Goal: Task Accomplishment & Management: Manage account settings

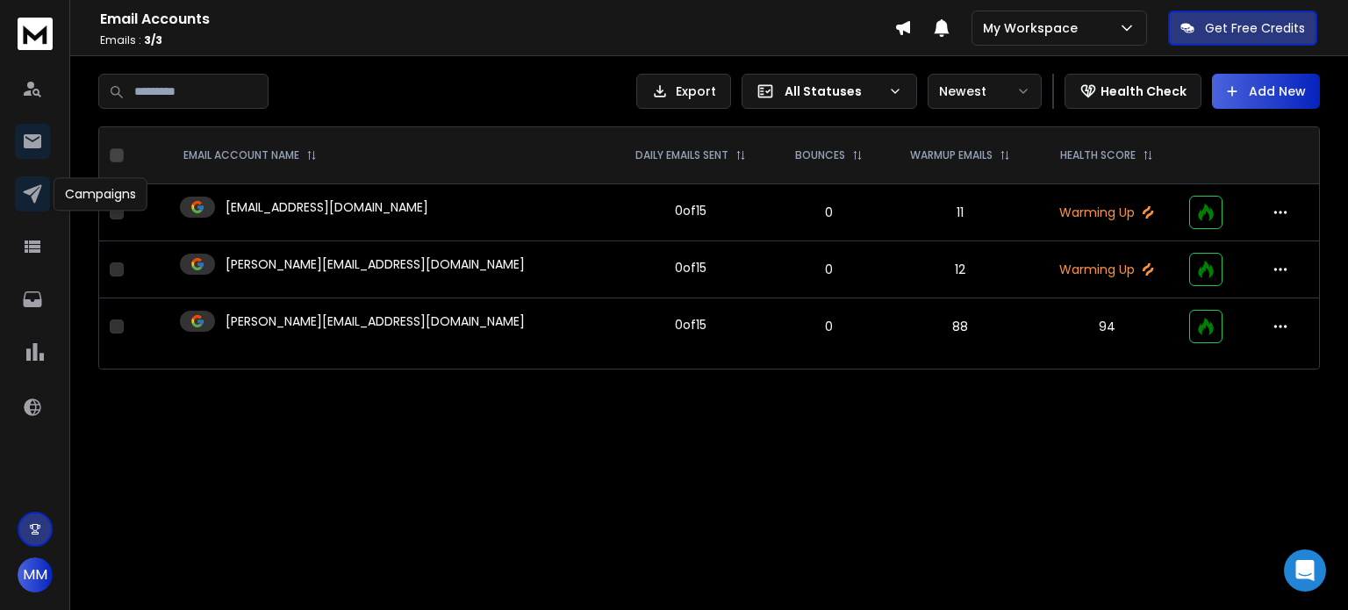
click at [25, 190] on icon at bounding box center [32, 193] width 18 height 18
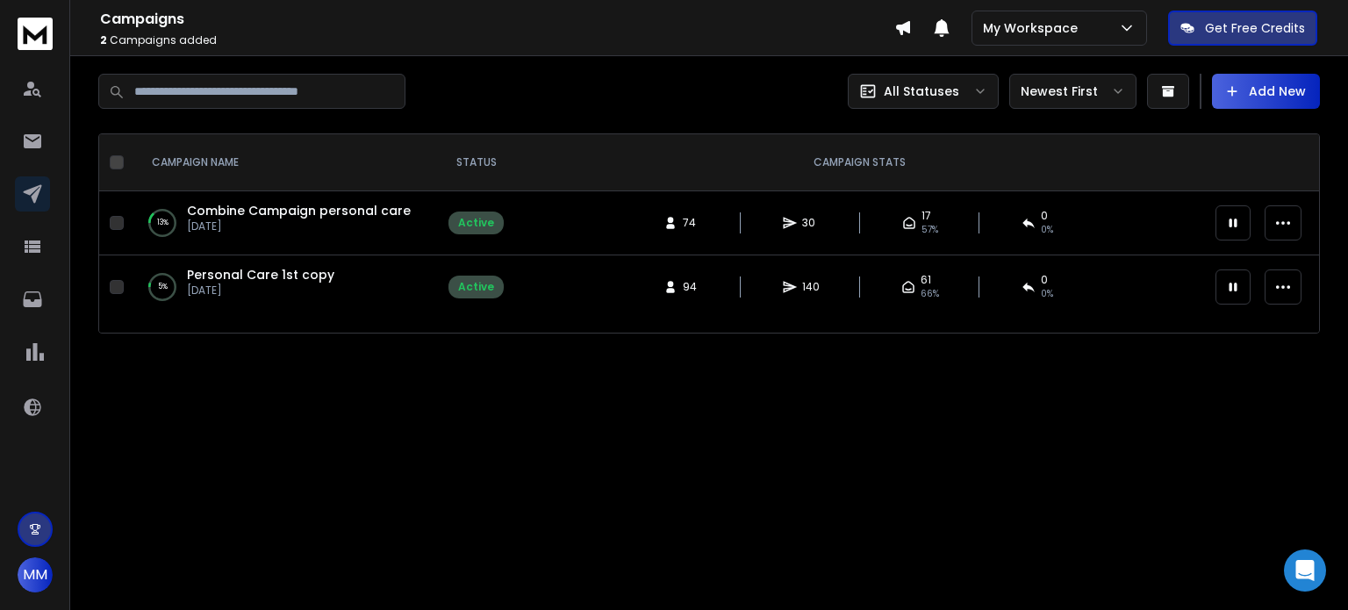
click at [248, 268] on span "Personal Care 1st copy" at bounding box center [260, 275] width 147 height 18
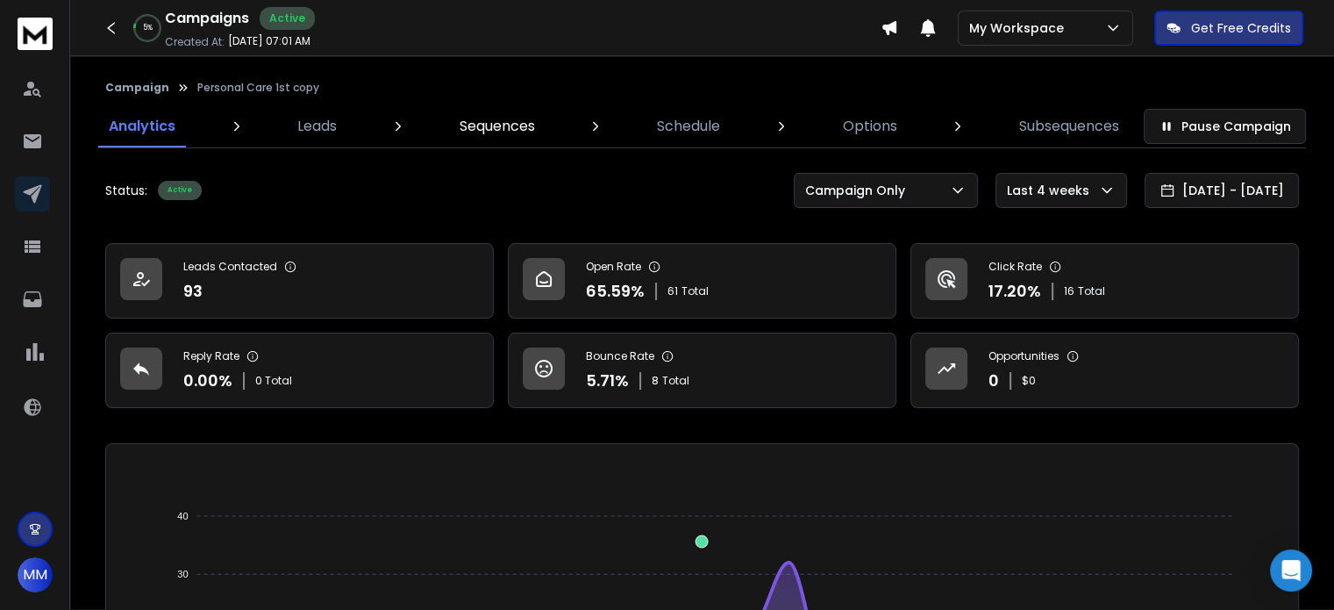
click at [502, 124] on p "Sequences" at bounding box center [497, 126] width 75 height 21
click at [517, 128] on p "Sequences" at bounding box center [497, 126] width 75 height 21
click at [322, 126] on p "Leads" at bounding box center [316, 126] width 39 height 21
click at [109, 27] on icon at bounding box center [112, 28] width 16 height 16
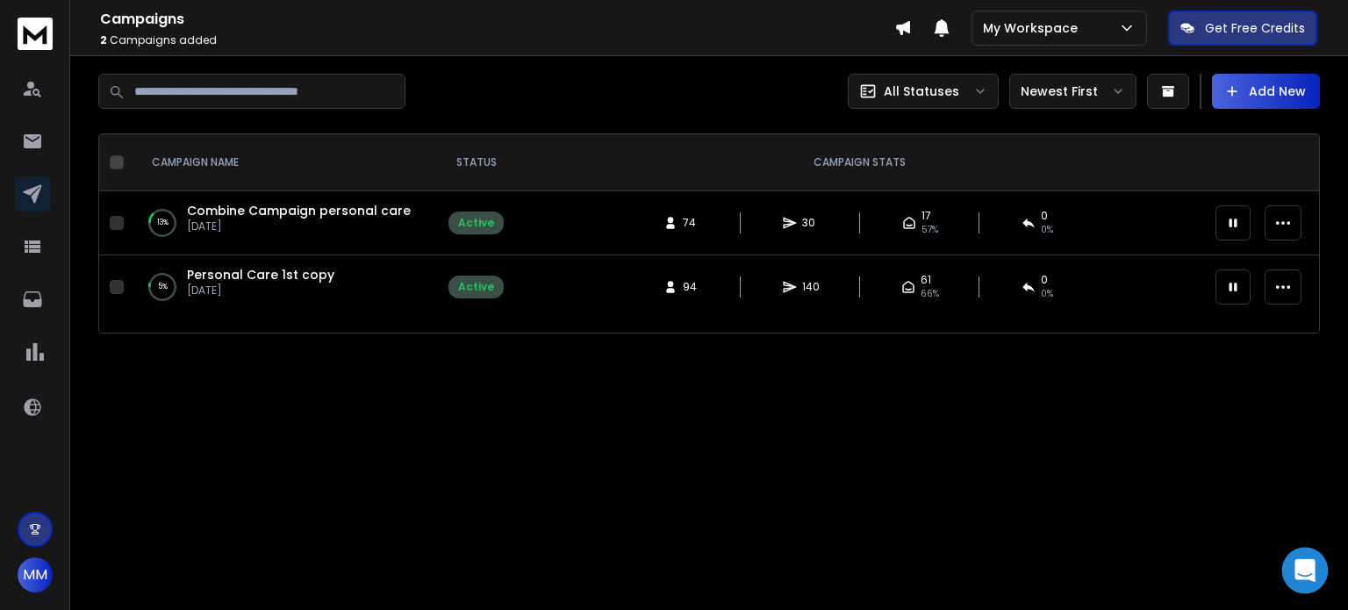
click at [1295, 571] on icon "Open Intercom Messenger" at bounding box center [1304, 570] width 23 height 23
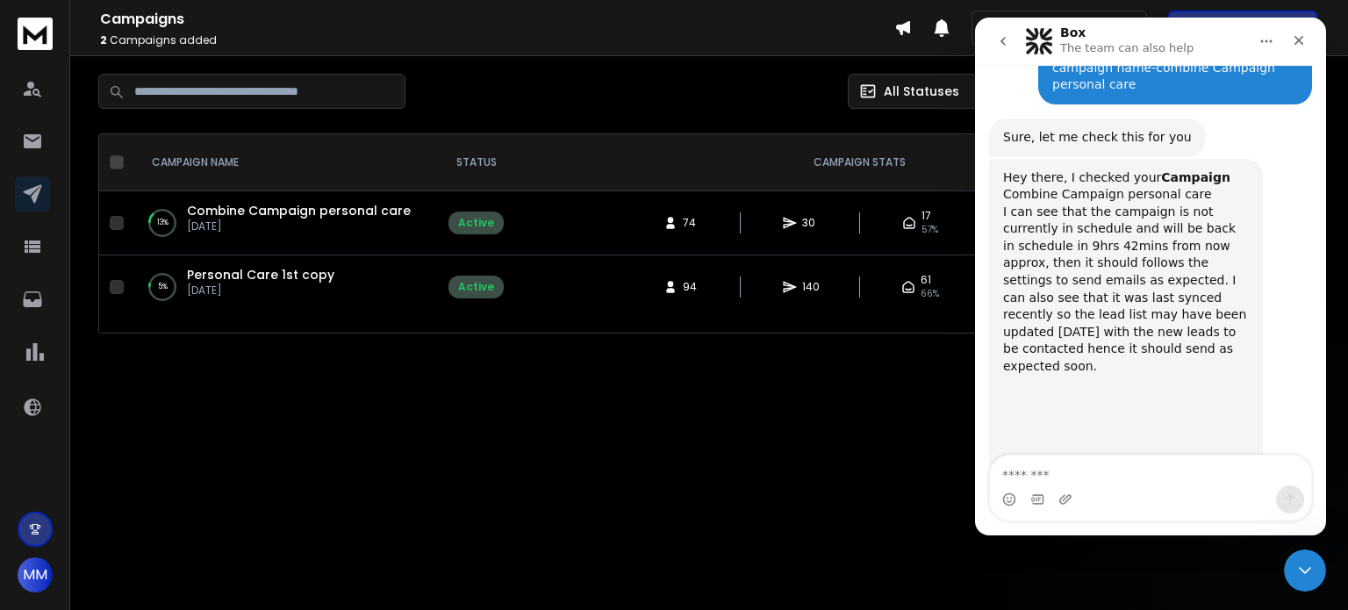
scroll to position [486, 0]
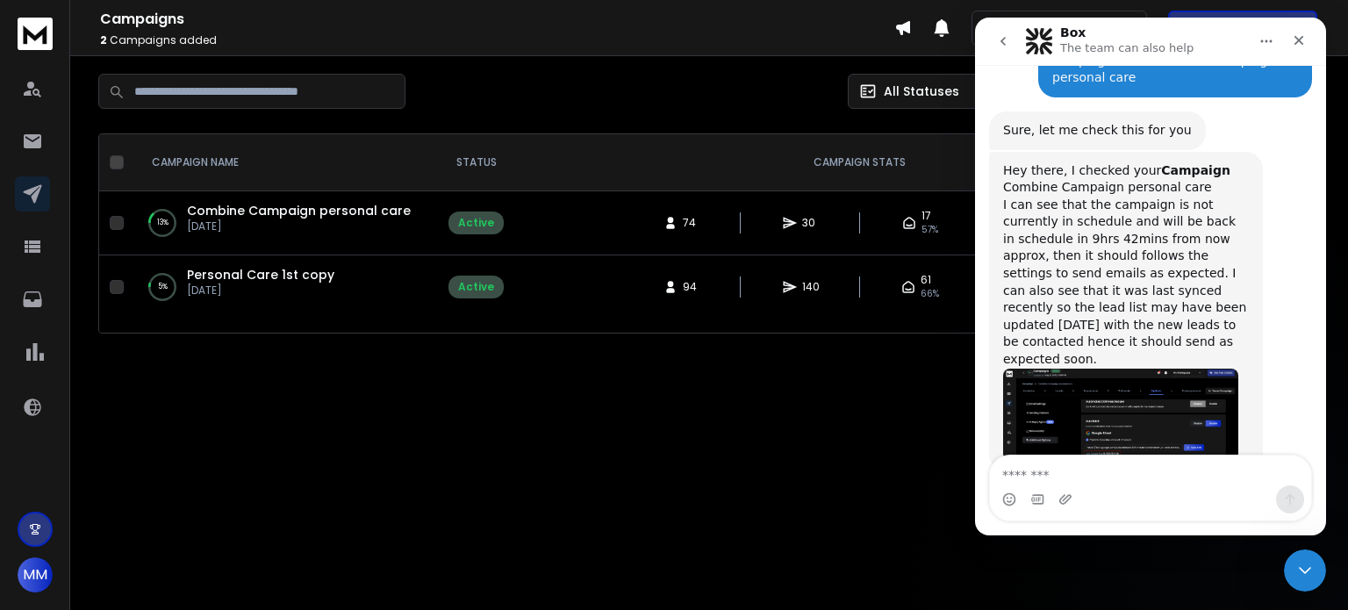
click at [1140, 368] on img "Lakshita says…" at bounding box center [1120, 414] width 235 height 92
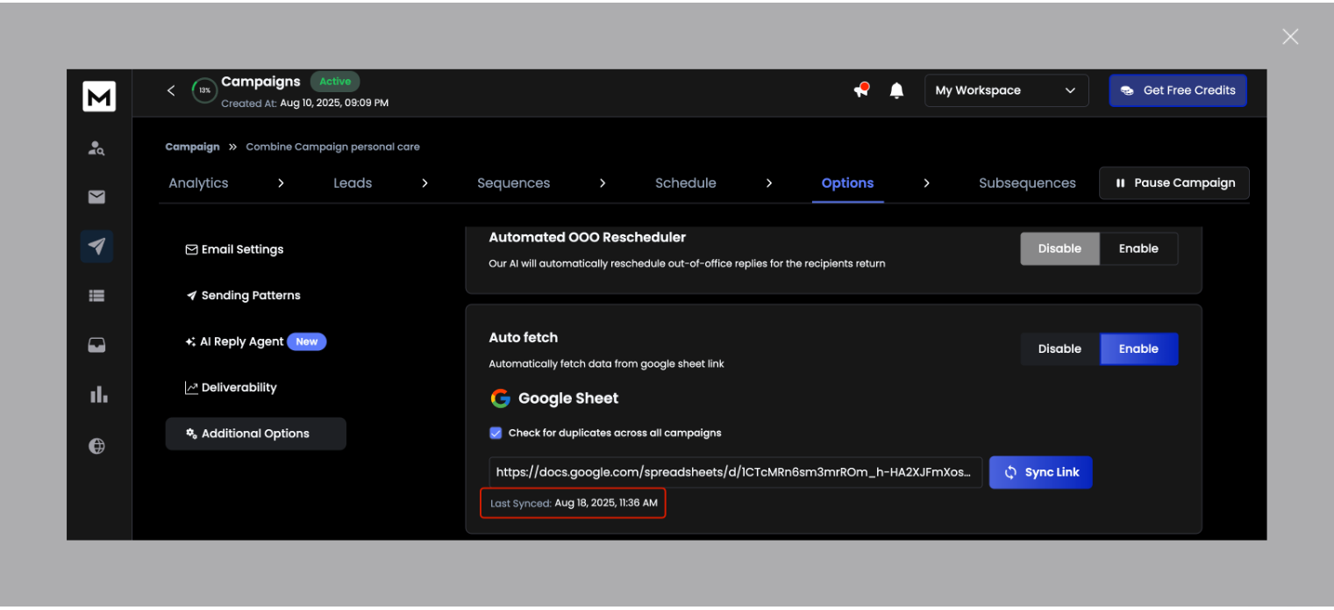
scroll to position [0, 0]
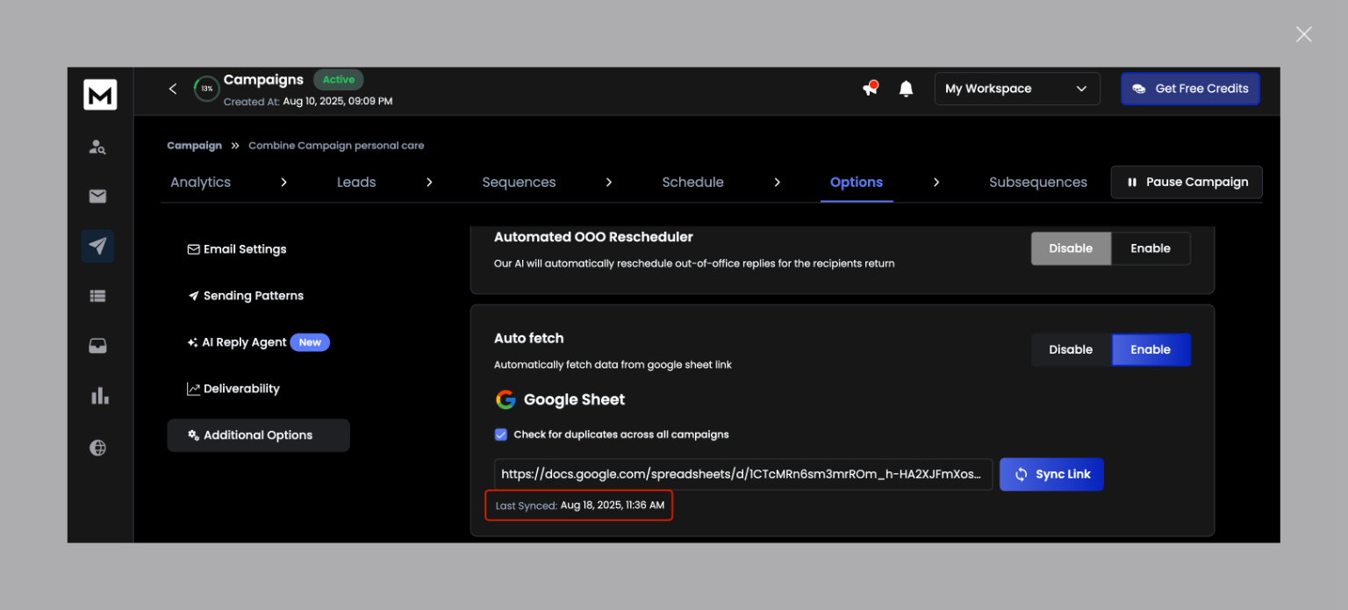
click at [1305, 34] on div "Close" at bounding box center [1304, 34] width 17 height 17
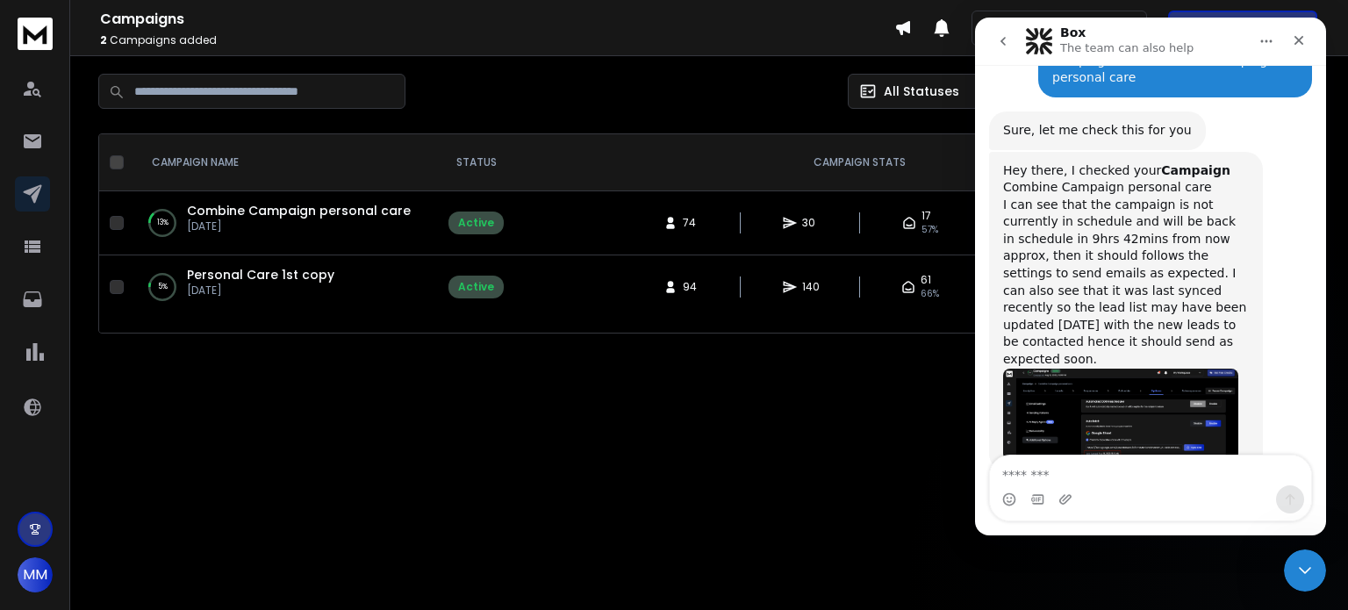
click at [318, 211] on span "Combine Campaign personal care" at bounding box center [299, 211] width 224 height 18
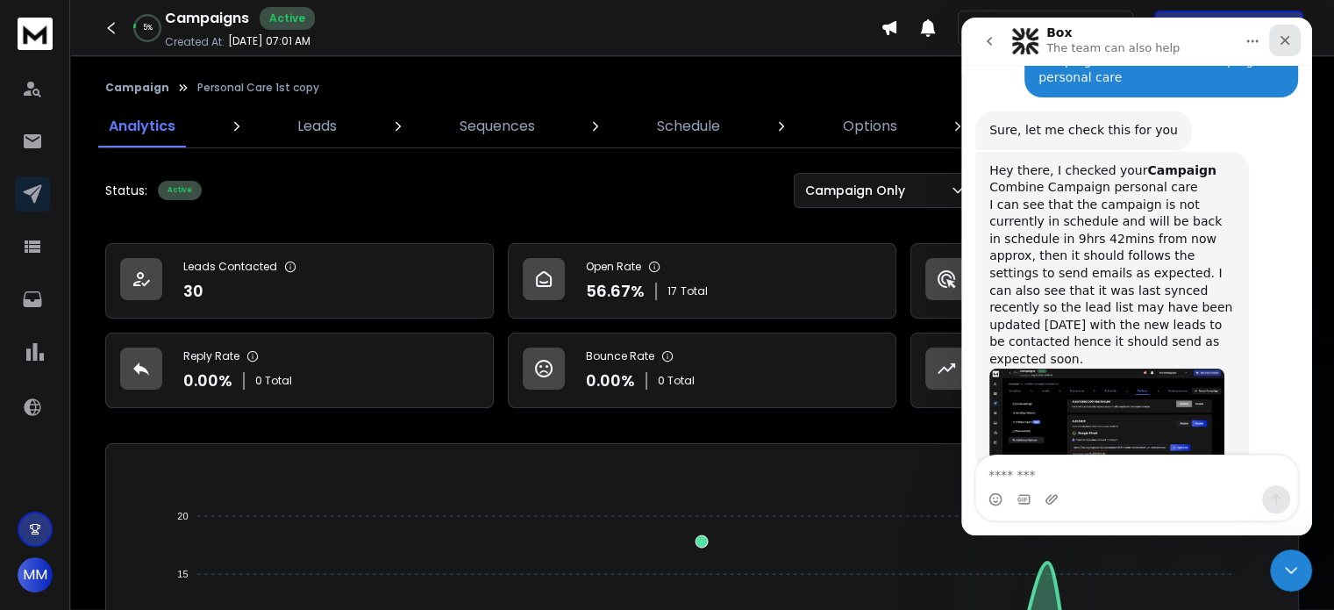
click at [1300, 41] on div "Close" at bounding box center [1285, 41] width 32 height 32
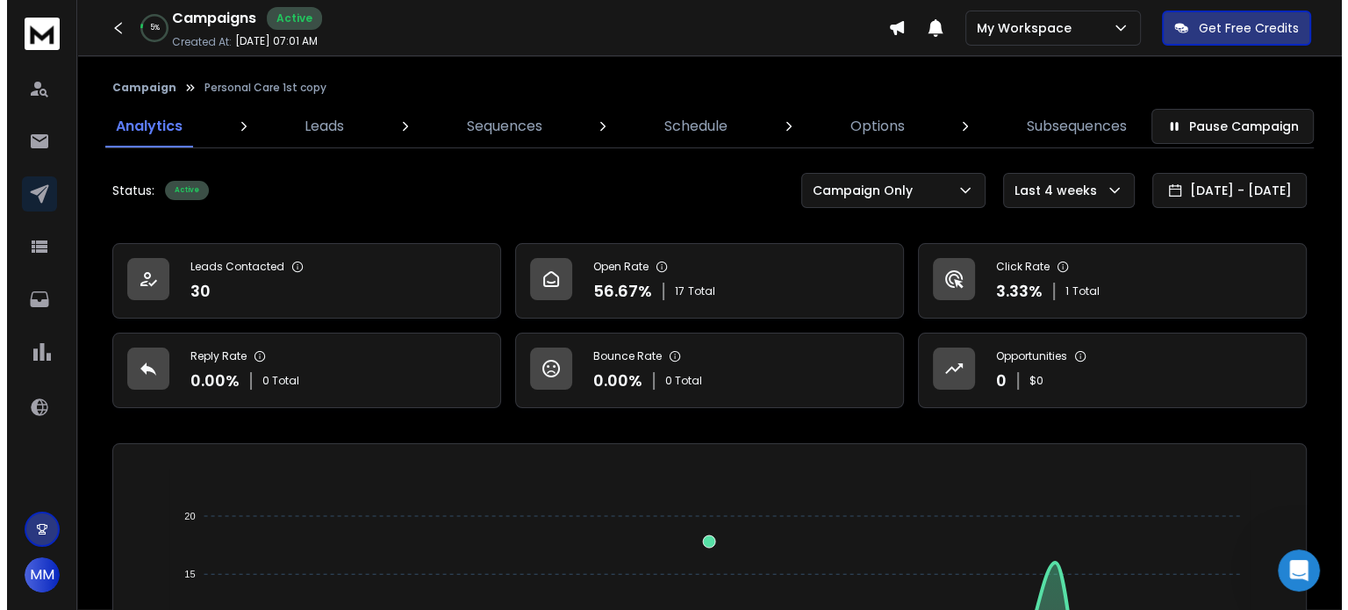
scroll to position [486, 0]
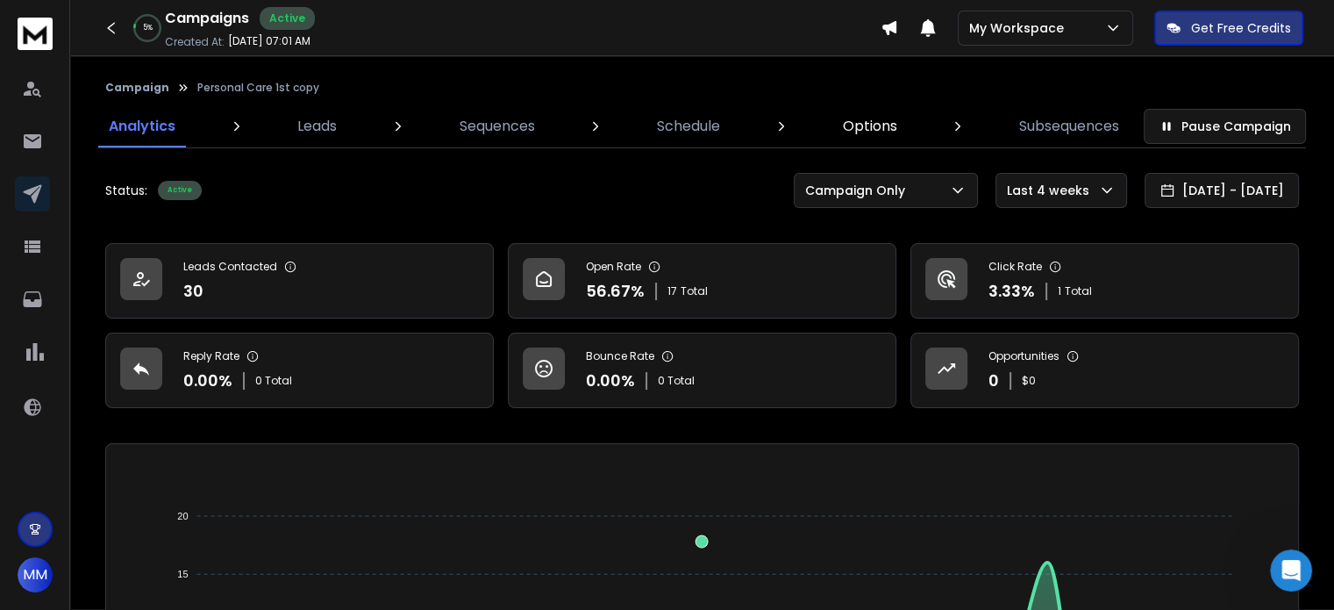
click at [891, 125] on p "Options" at bounding box center [870, 126] width 54 height 21
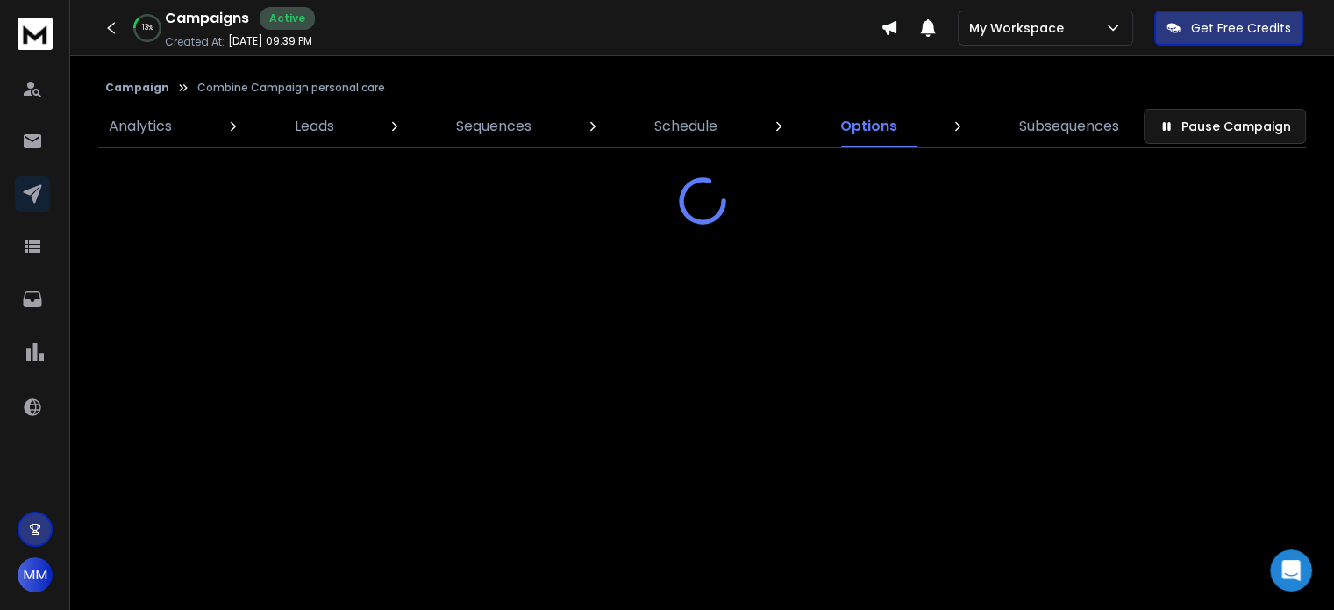
click at [872, 122] on p "Options" at bounding box center [868, 126] width 57 height 21
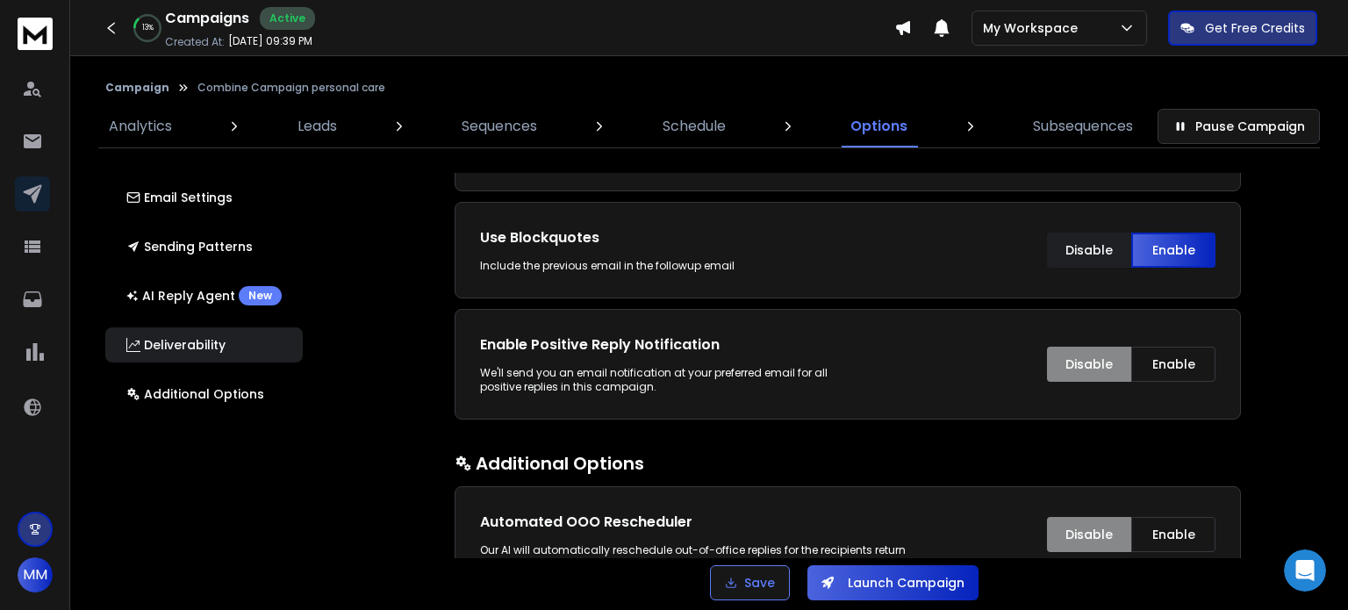
scroll to position [3071, 0]
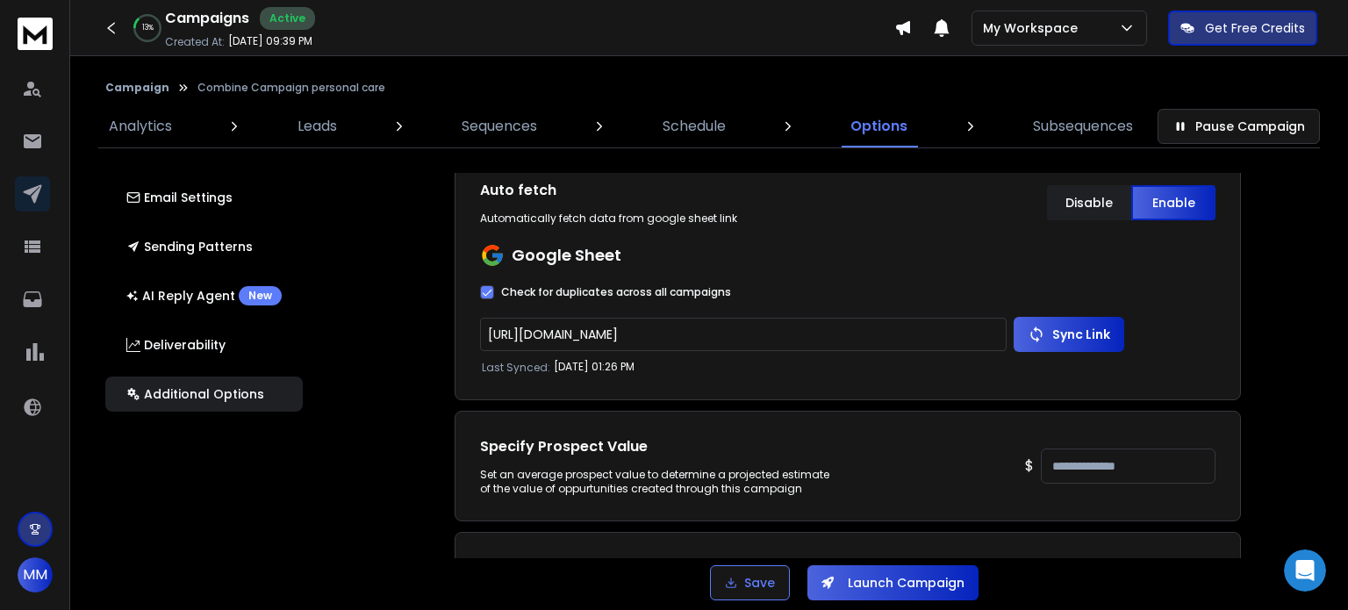
click at [618, 325] on link "[URL][DOMAIN_NAME]" at bounding box center [553, 334] width 130 height 18
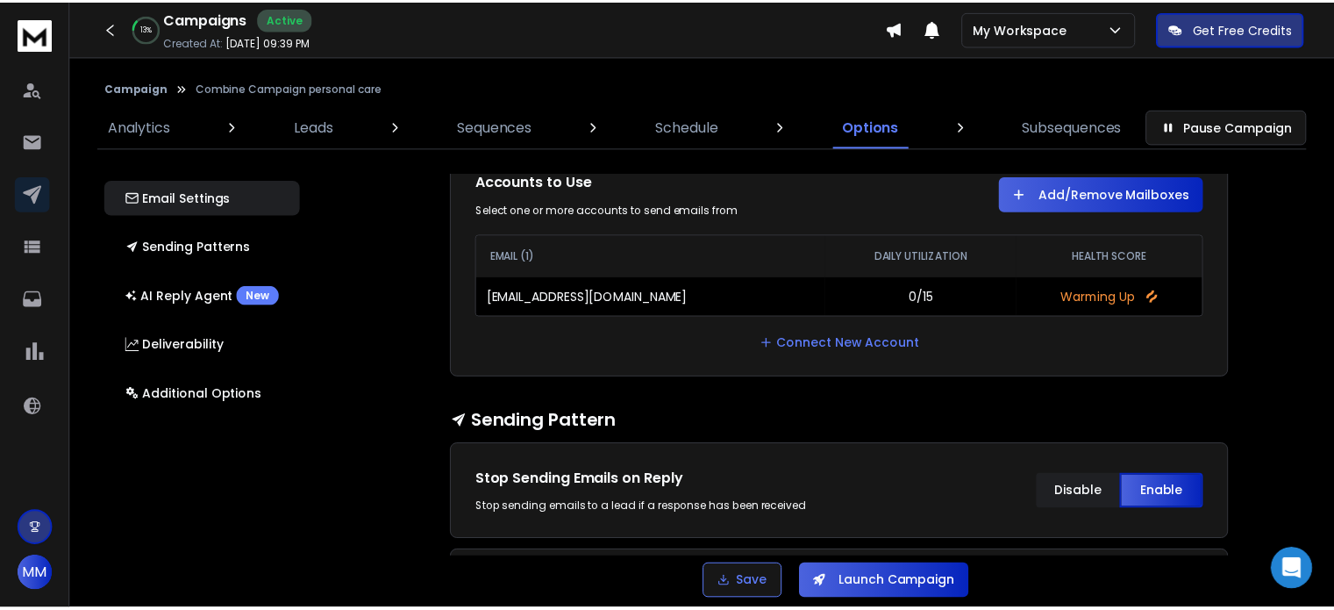
scroll to position [0, 0]
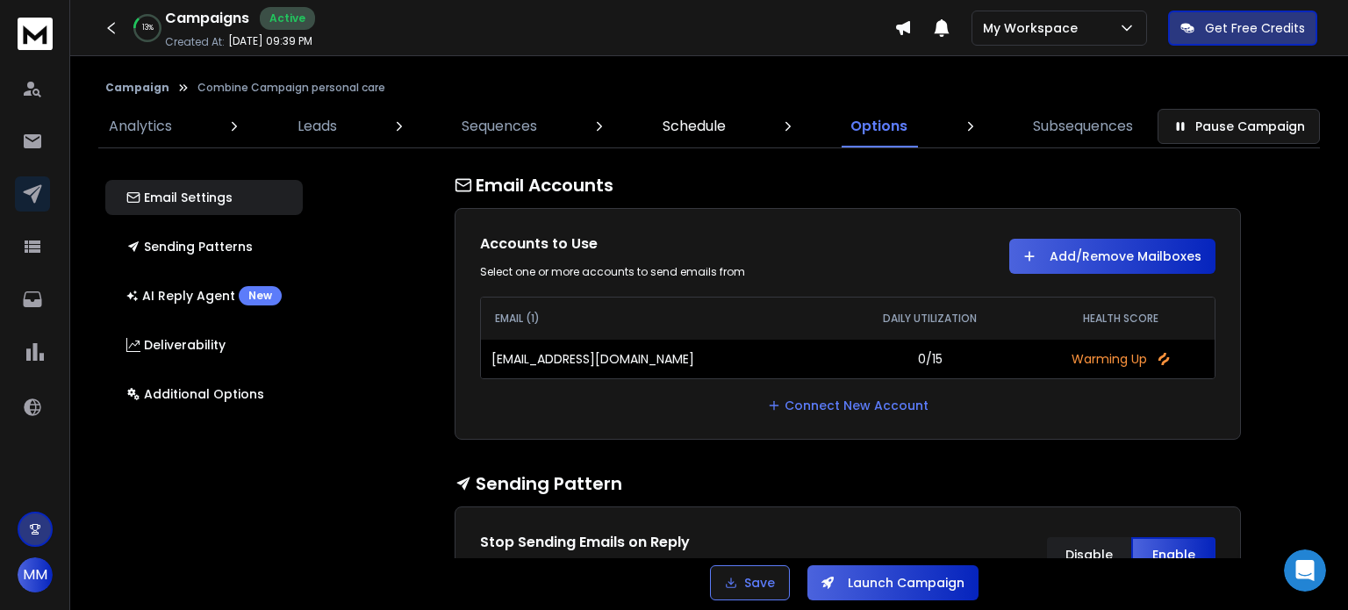
click at [704, 132] on p "Schedule" at bounding box center [693, 126] width 63 height 21
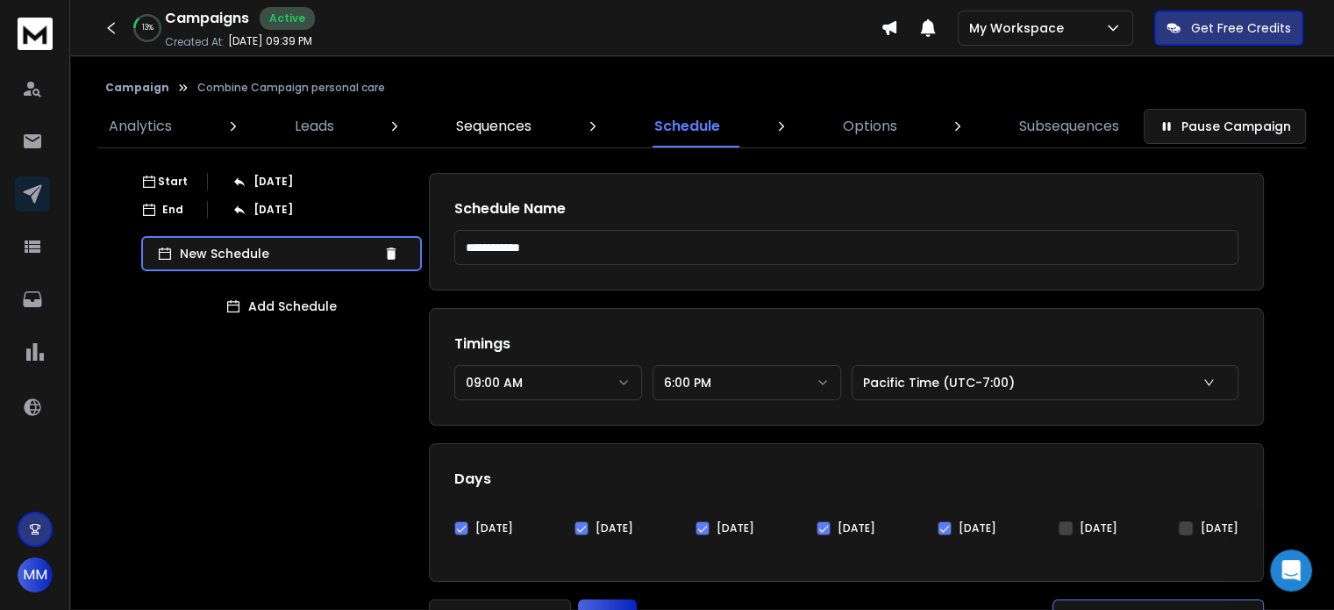
click at [498, 120] on p "Sequences" at bounding box center [493, 126] width 75 height 21
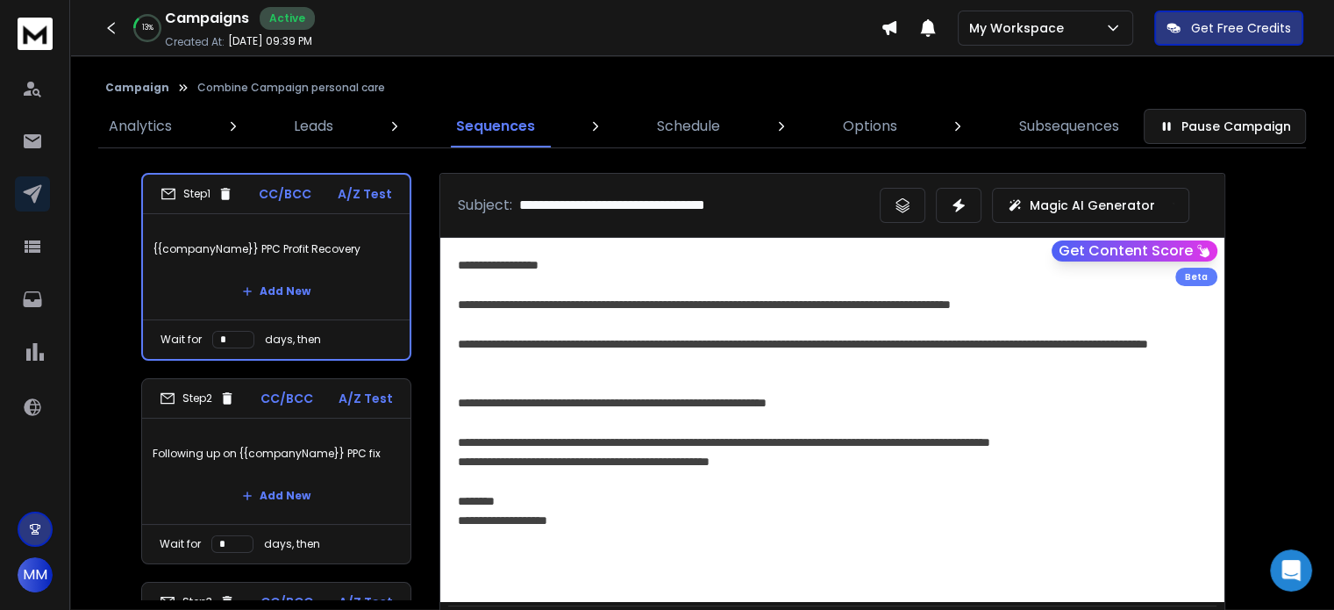
click at [138, 88] on button "Campaign" at bounding box center [137, 88] width 64 height 14
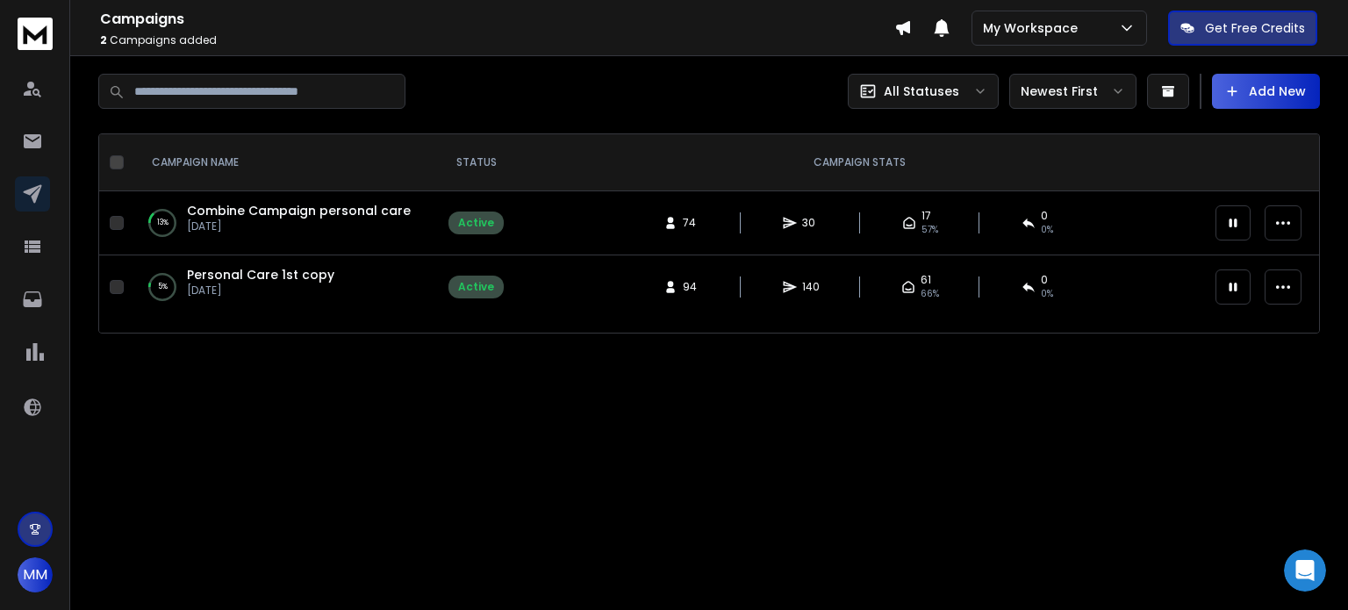
click at [282, 273] on span "Personal Care 1st copy" at bounding box center [260, 275] width 147 height 18
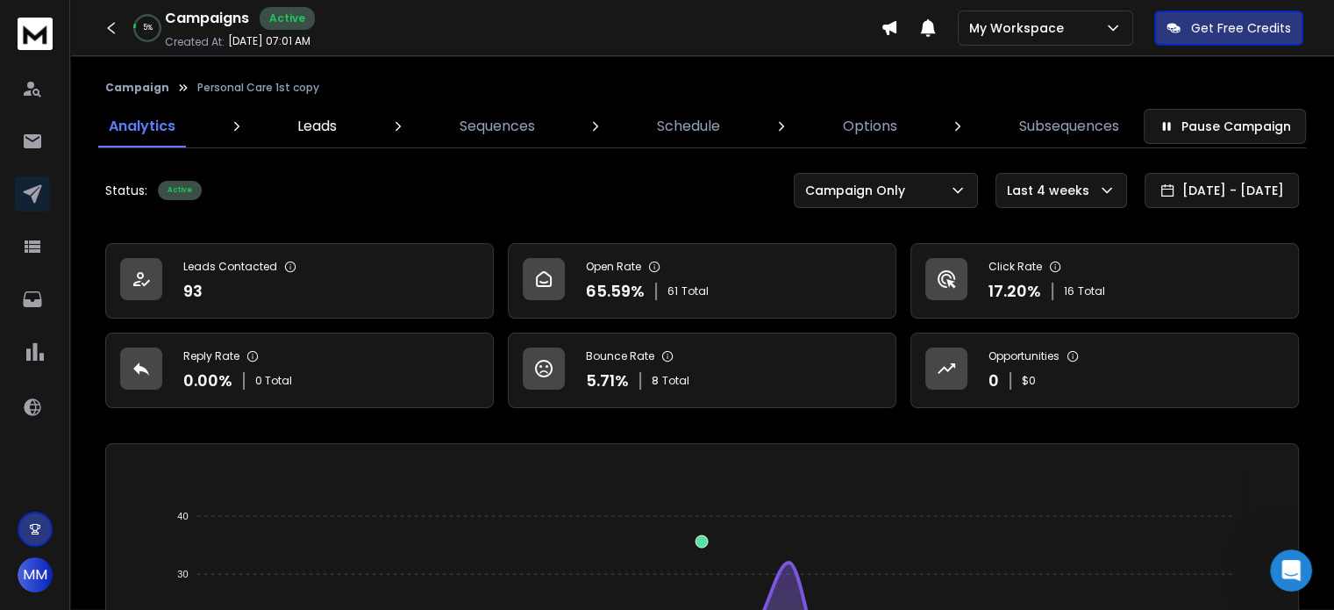
click at [315, 125] on p "Leads" at bounding box center [316, 126] width 39 height 21
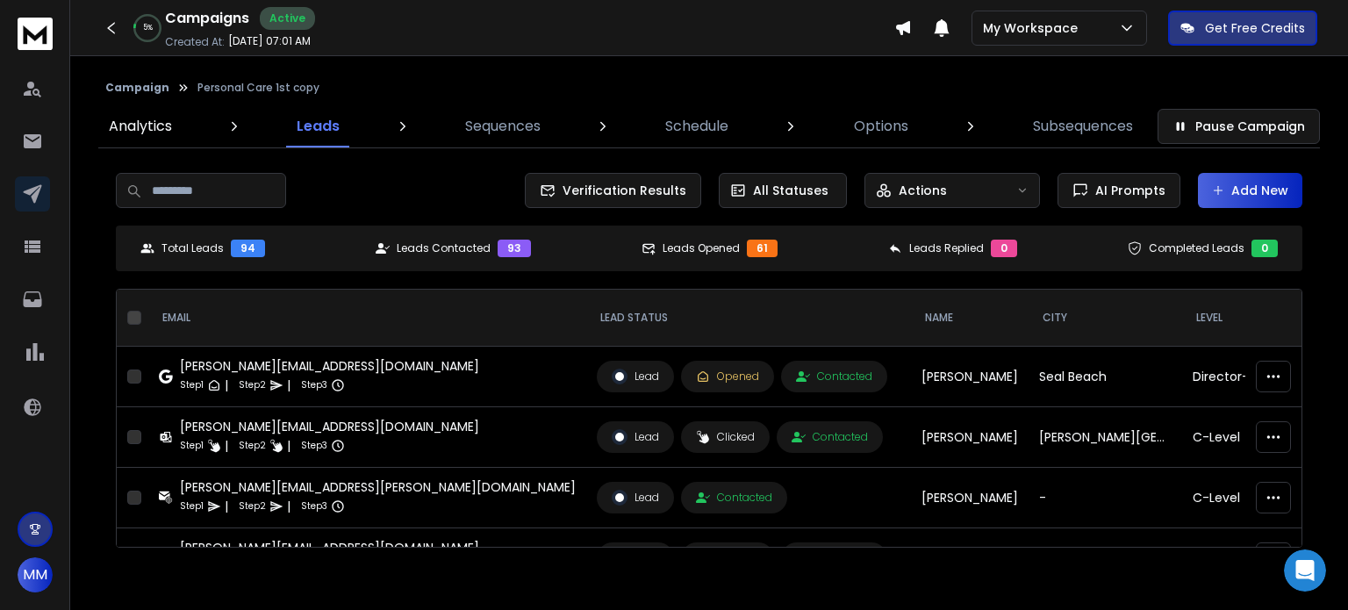
click at [155, 128] on p "Analytics" at bounding box center [140, 126] width 63 height 21
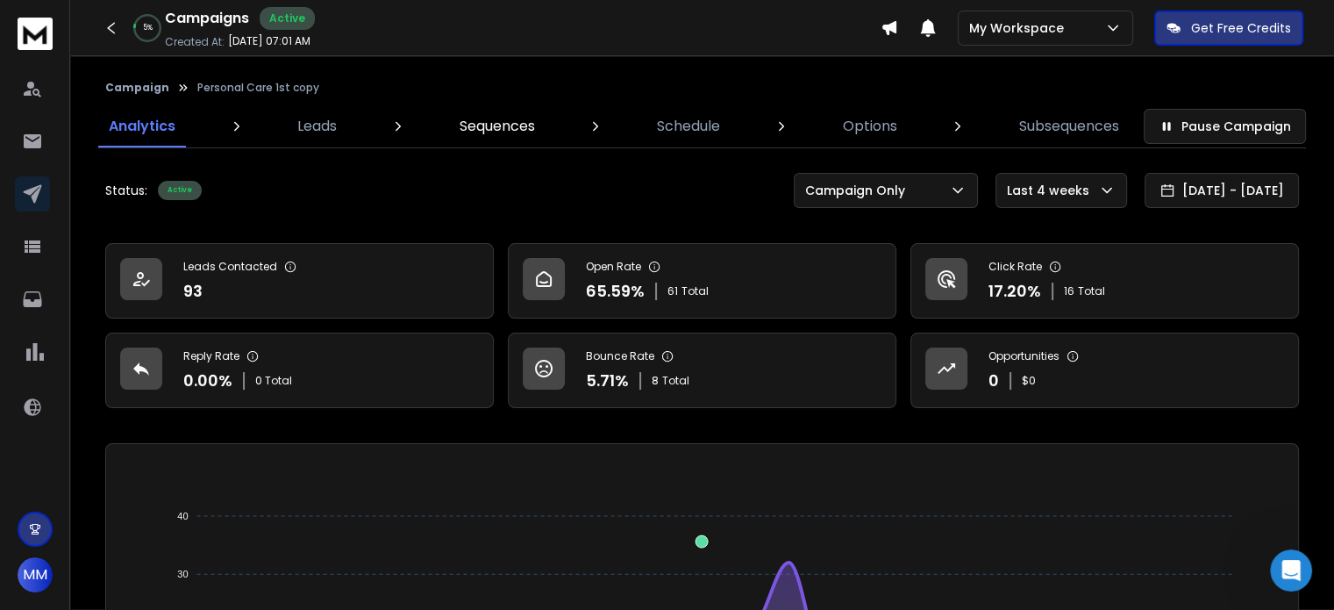
click at [513, 128] on p "Sequences" at bounding box center [497, 126] width 75 height 21
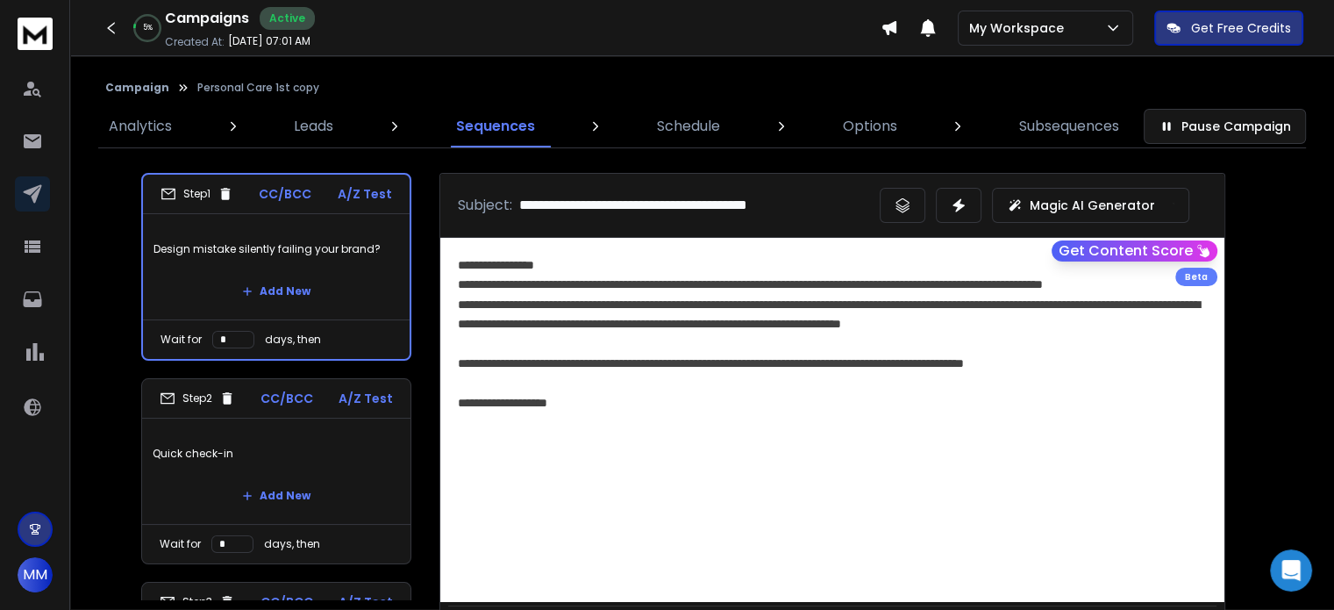
click at [343, 461] on p "Quick check-in" at bounding box center [276, 453] width 247 height 49
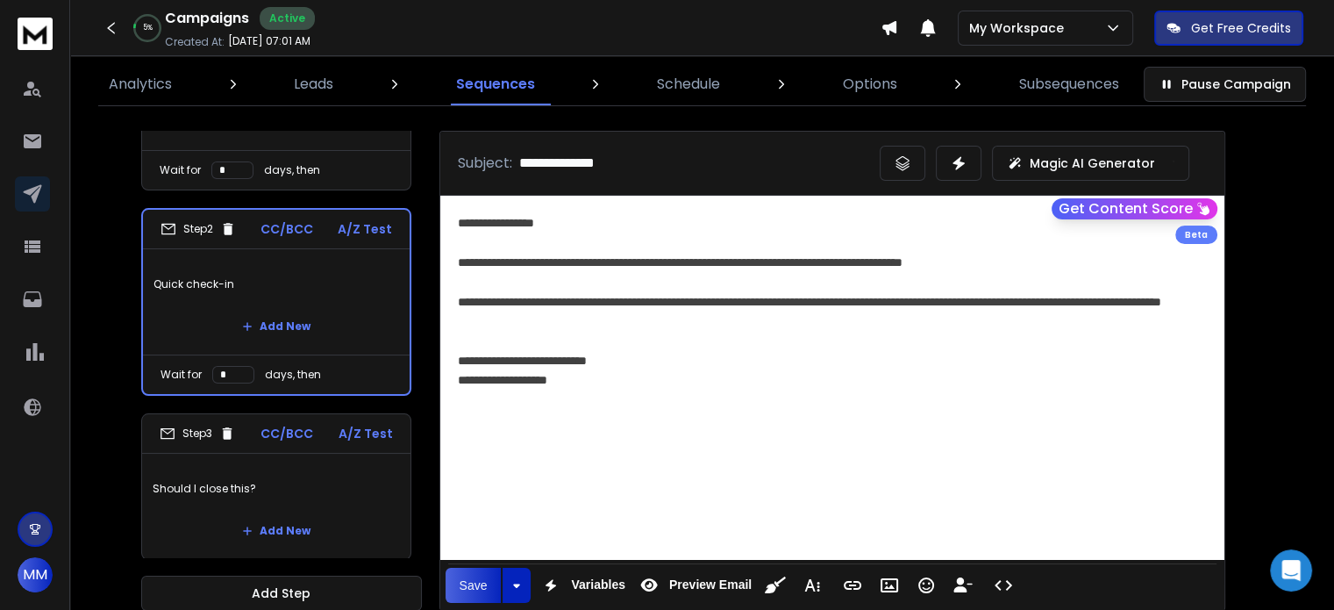
scroll to position [67, 0]
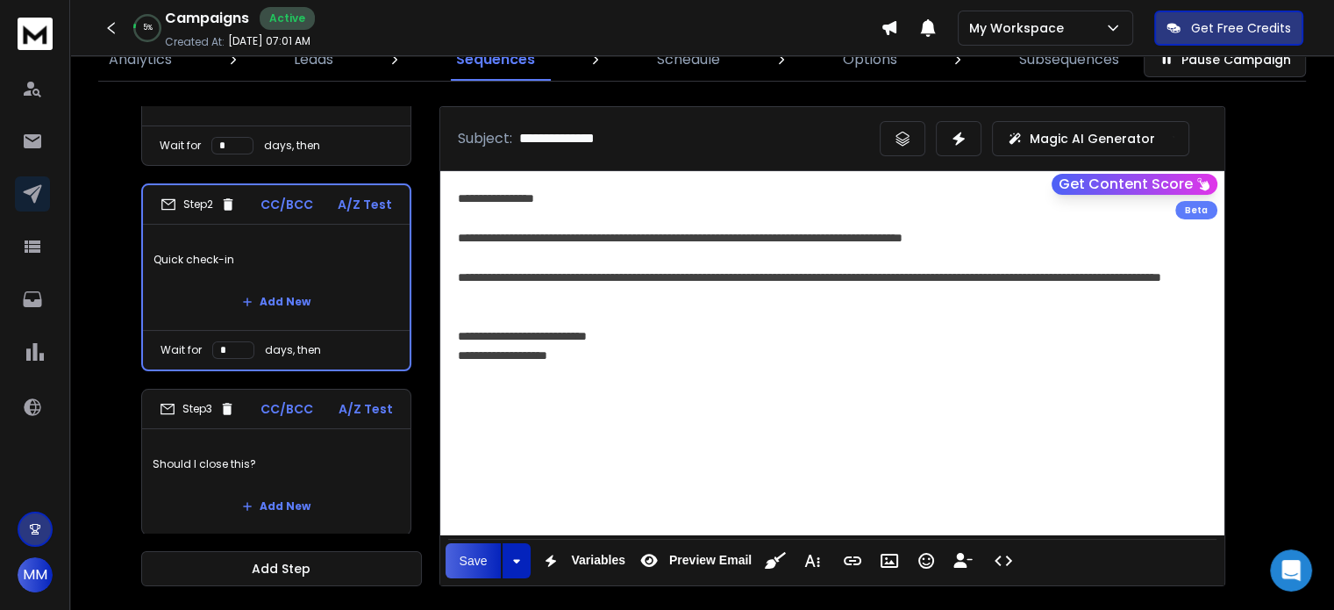
click at [339, 465] on p "Should I close this?" at bounding box center [276, 464] width 247 height 49
type input "**********"
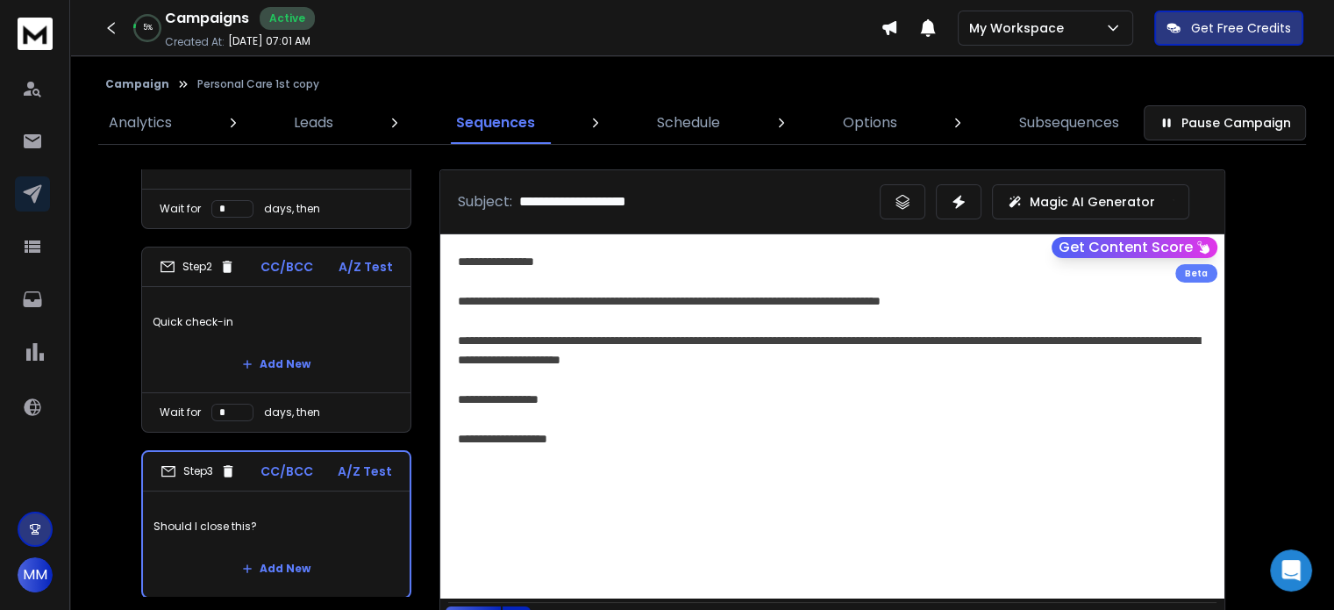
scroll to position [0, 0]
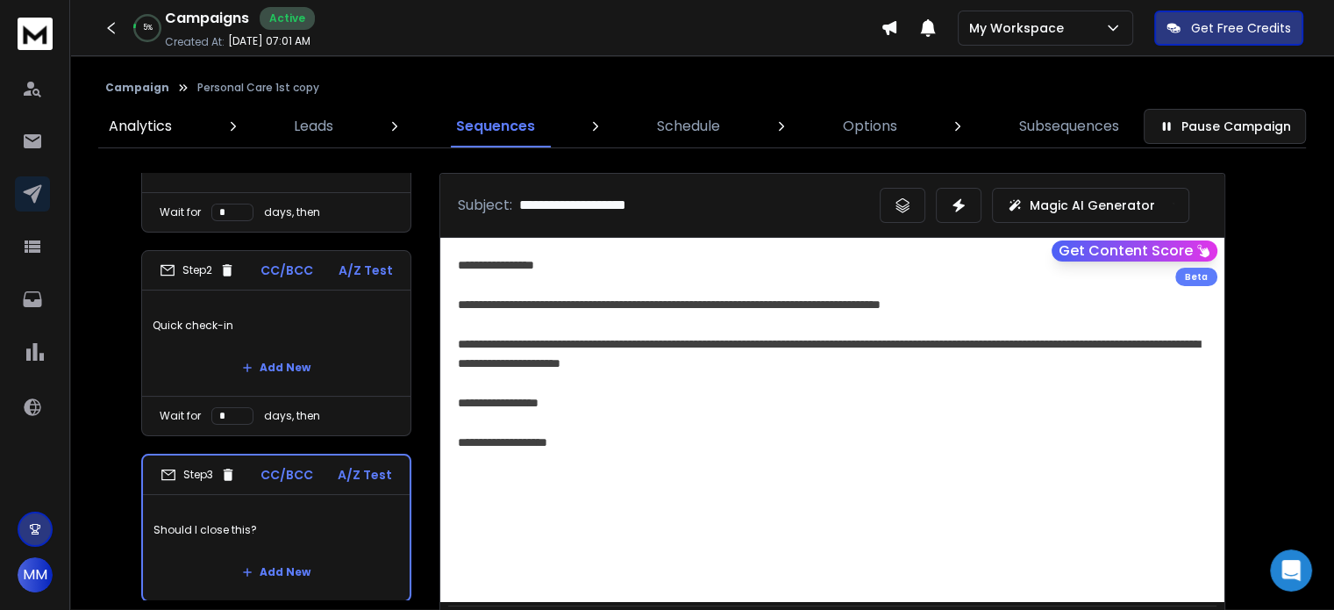
click at [121, 125] on p "Analytics" at bounding box center [140, 126] width 63 height 21
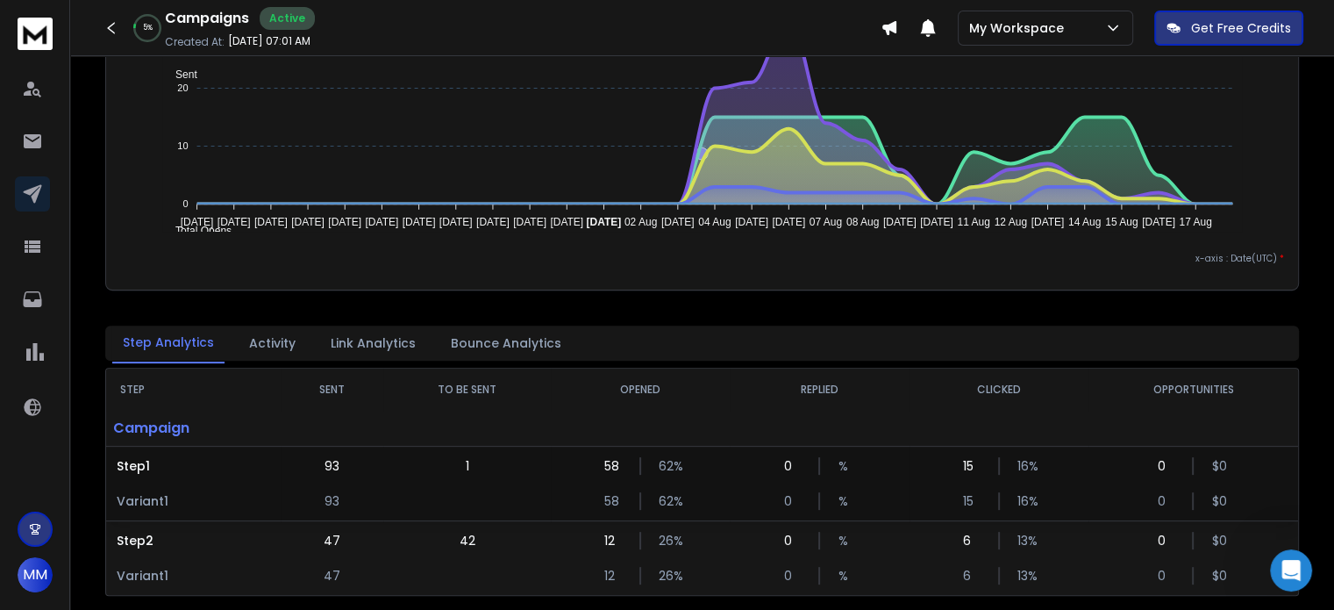
scroll to position [559, 0]
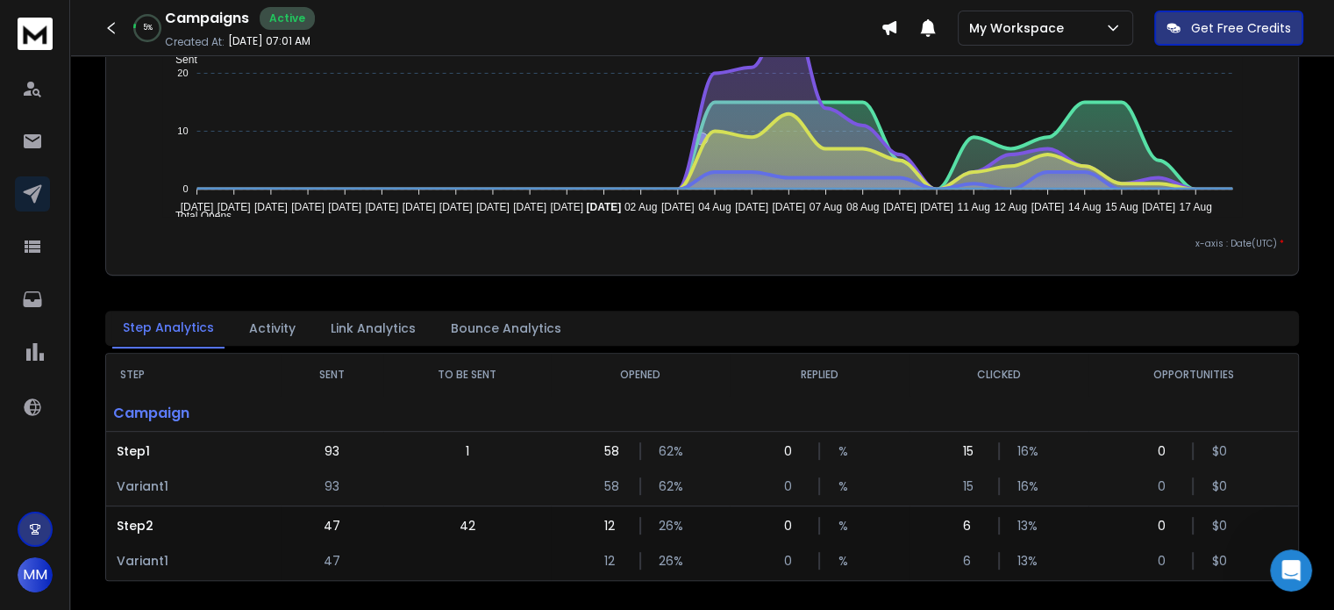
click at [346, 554] on div "47 47" at bounding box center [332, 543] width 82 height 53
click at [348, 462] on div "93 93" at bounding box center [332, 468] width 82 height 53
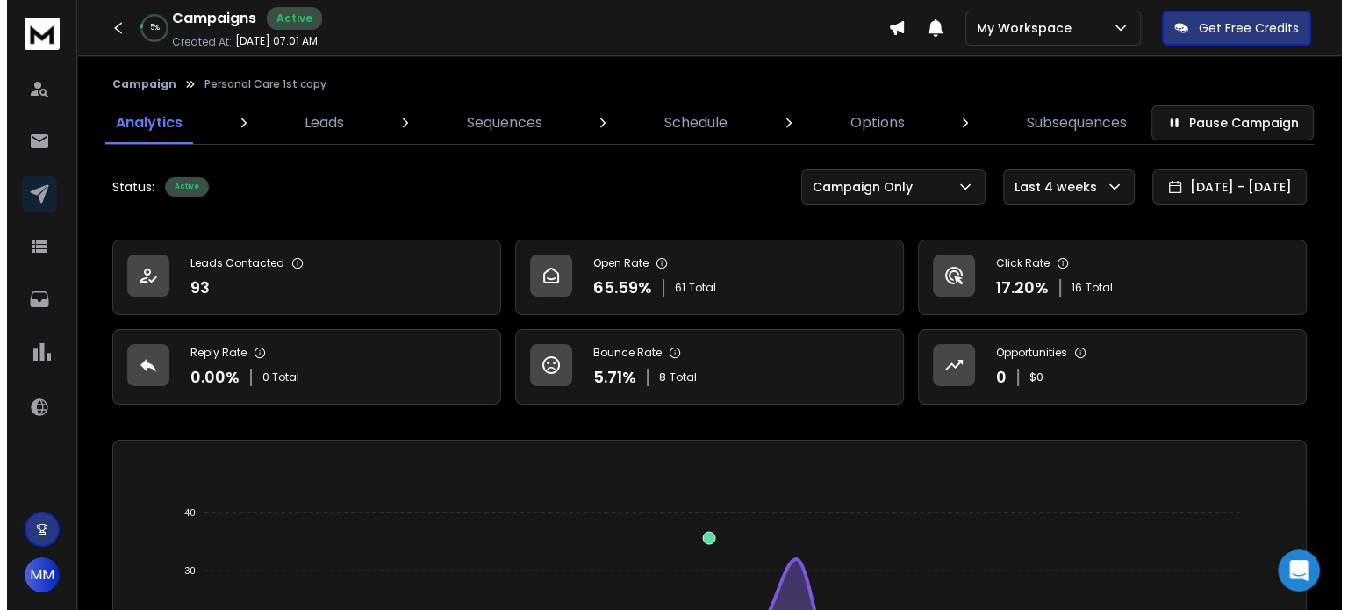
scroll to position [0, 0]
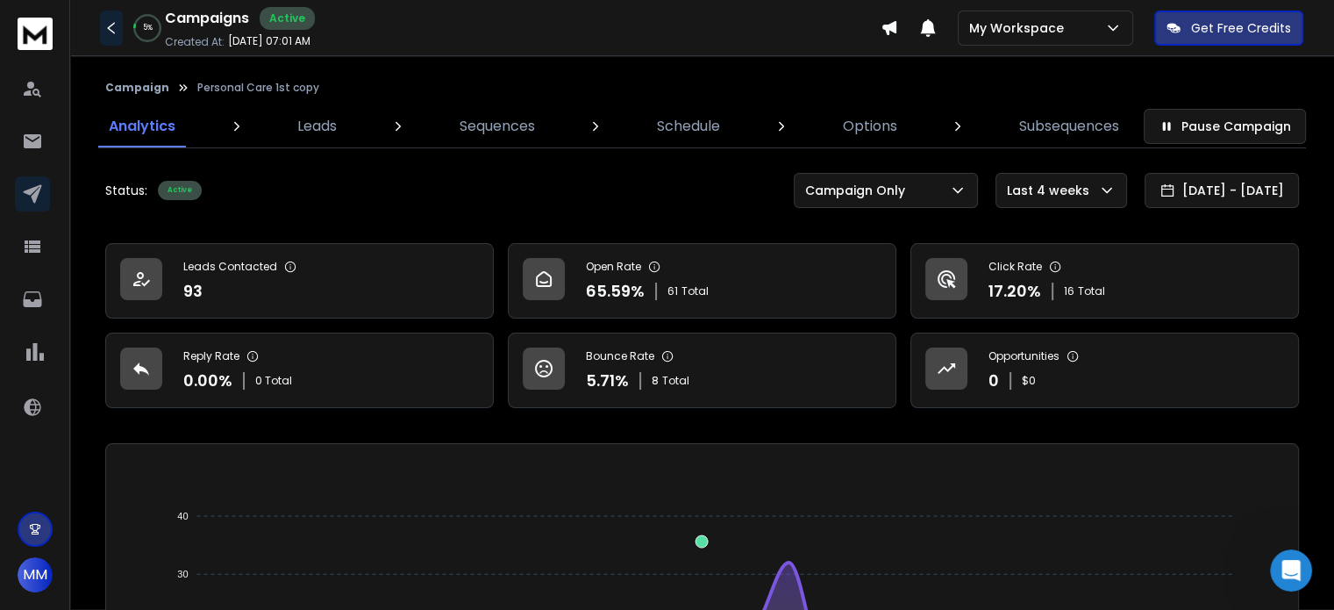
click at [110, 27] on icon at bounding box center [112, 28] width 16 height 16
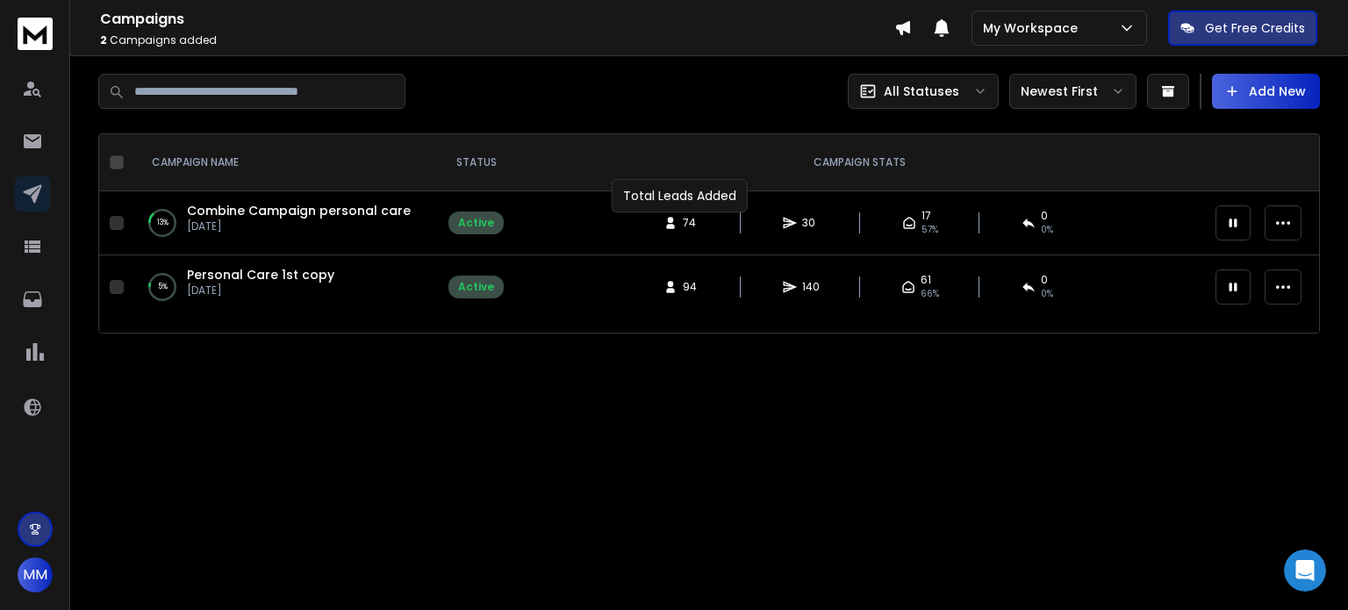
click at [669, 224] on icon at bounding box center [670, 226] width 8 height 4
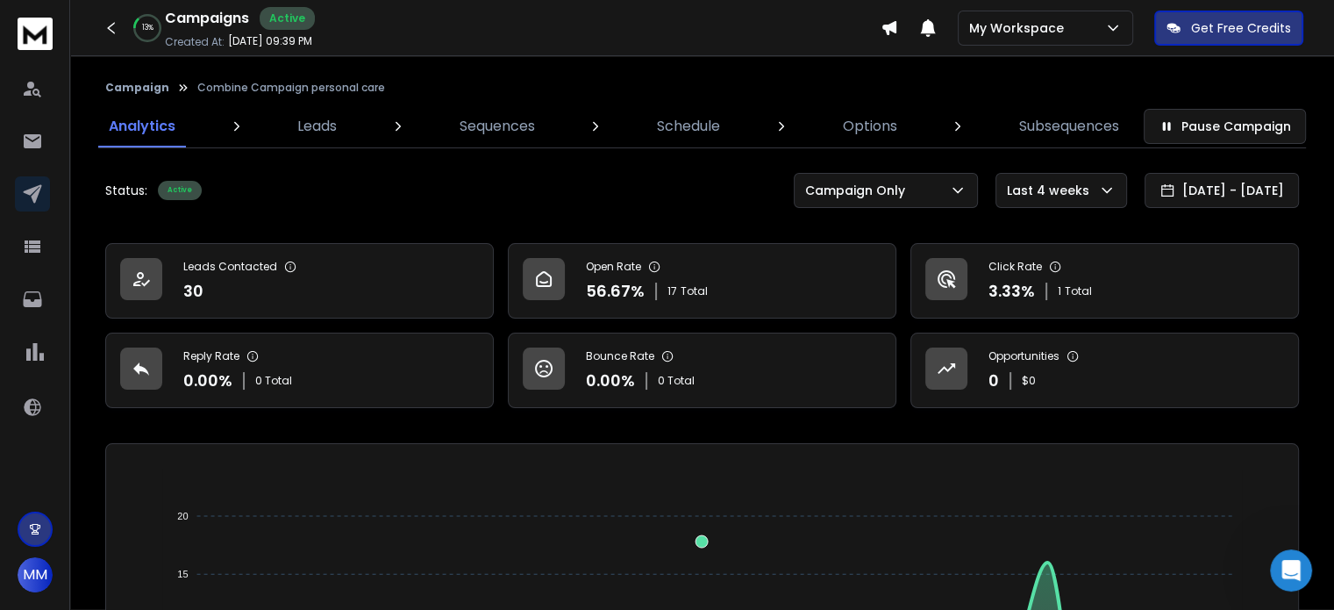
click at [193, 293] on p "30" at bounding box center [193, 291] width 20 height 25
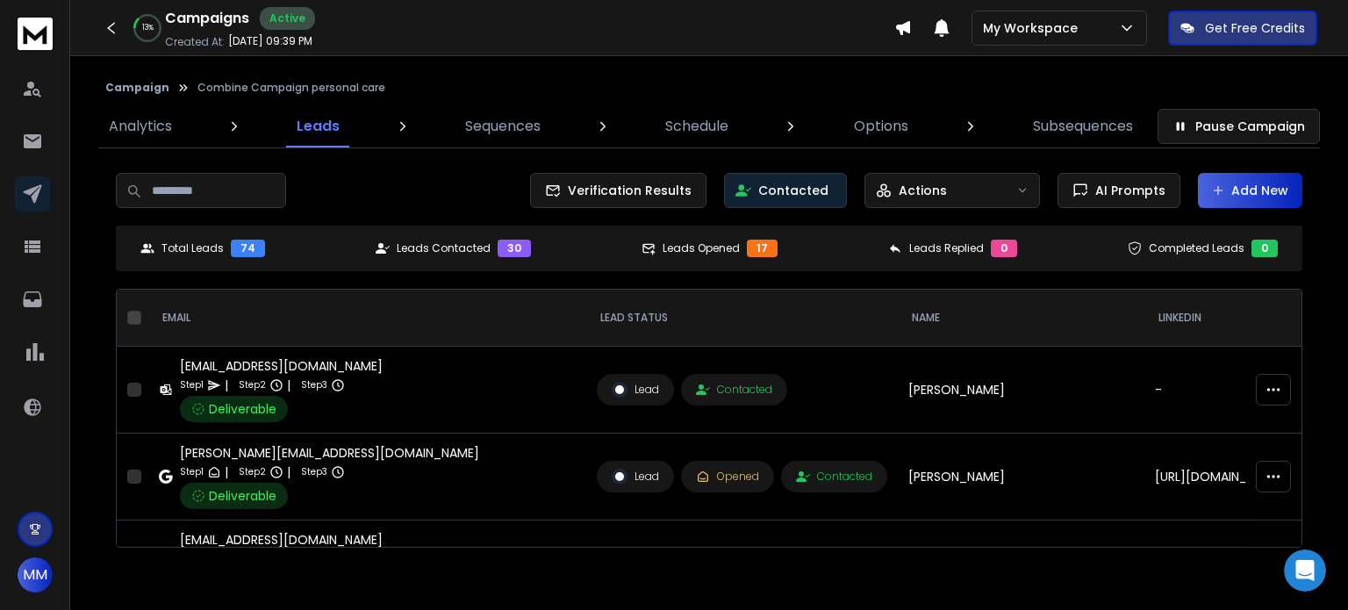
click at [794, 192] on p "Contacted" at bounding box center [793, 191] width 70 height 18
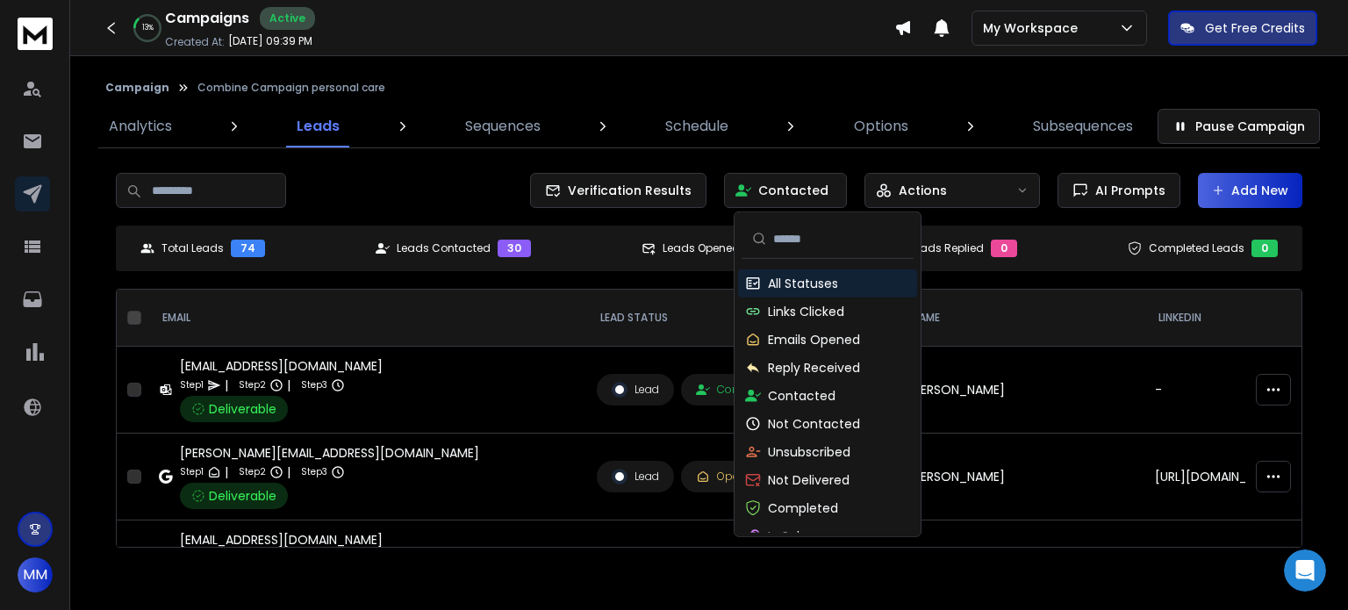
click at [835, 158] on div "Campaign Combine Campaign personal care Analytics Leads Sequences Schedule Opti…" at bounding box center [708, 305] width 1221 height 463
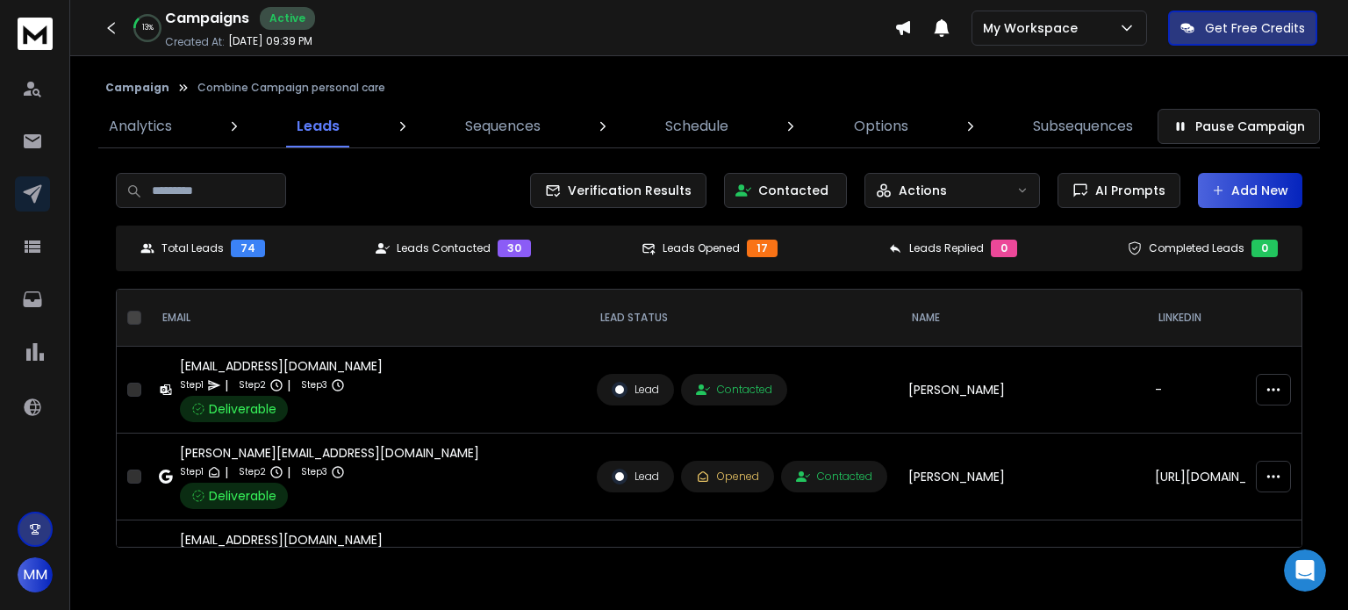
click at [1261, 192] on button "Add New" at bounding box center [1250, 190] width 104 height 35
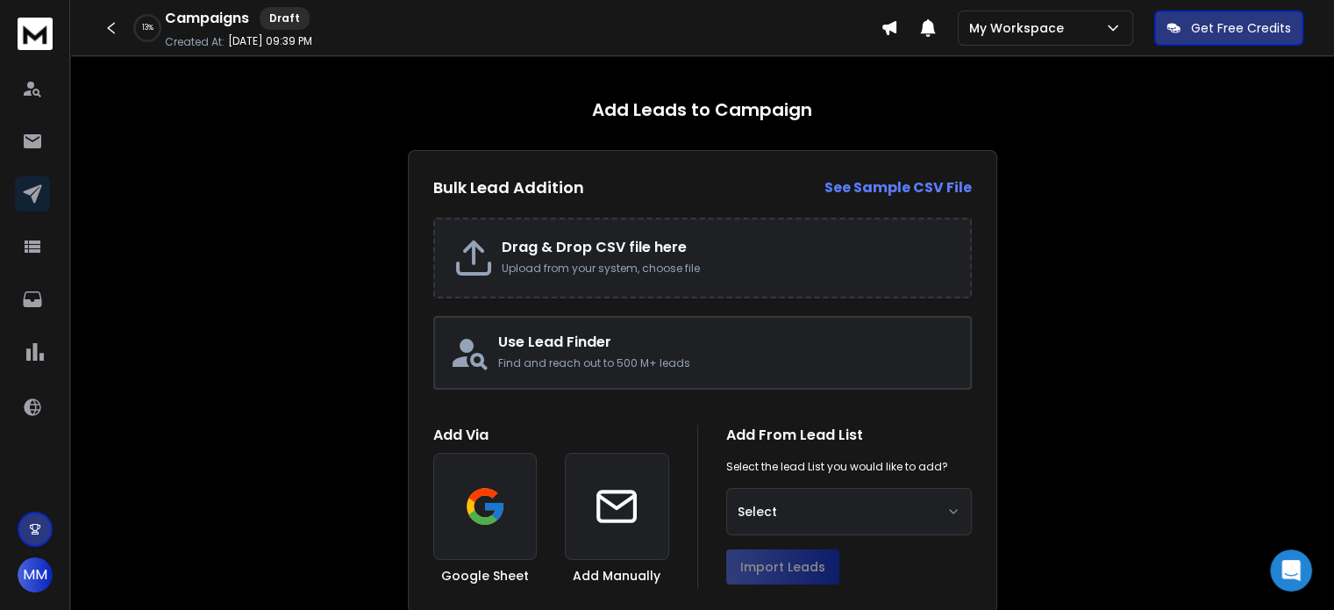
scroll to position [5, 0]
click at [1109, 407] on div "Add Leads to Campaign Bulk Lead Addition See Sample CSV File Drag & Drop CSV fi…" at bounding box center [703, 355] width 898 height 516
click at [111, 25] on icon at bounding box center [112, 28] width 16 height 16
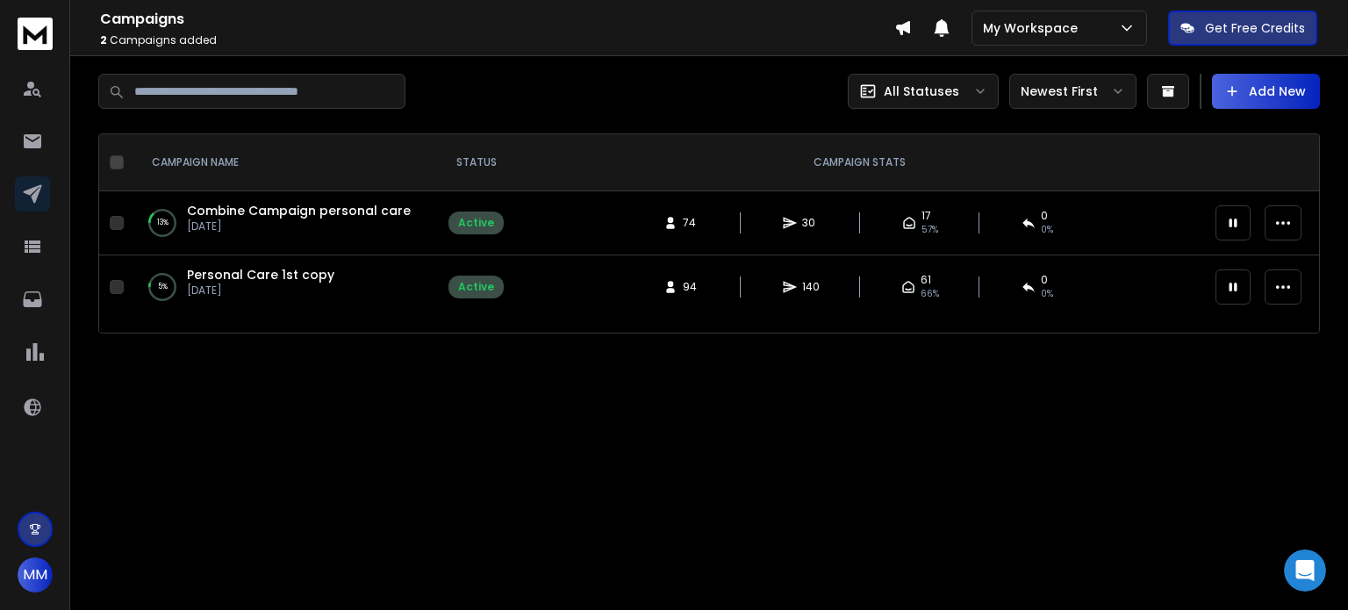
click at [356, 210] on span "Combine Campaign personal care" at bounding box center [299, 211] width 224 height 18
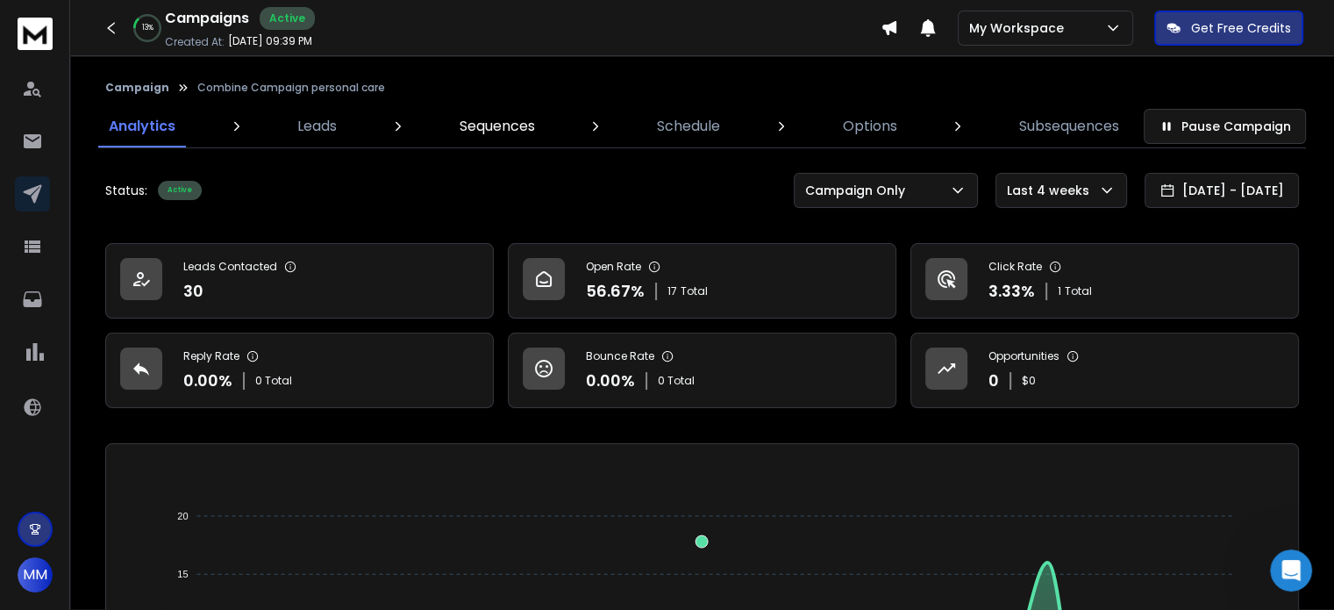
click at [506, 125] on p "Sequences" at bounding box center [497, 126] width 75 height 21
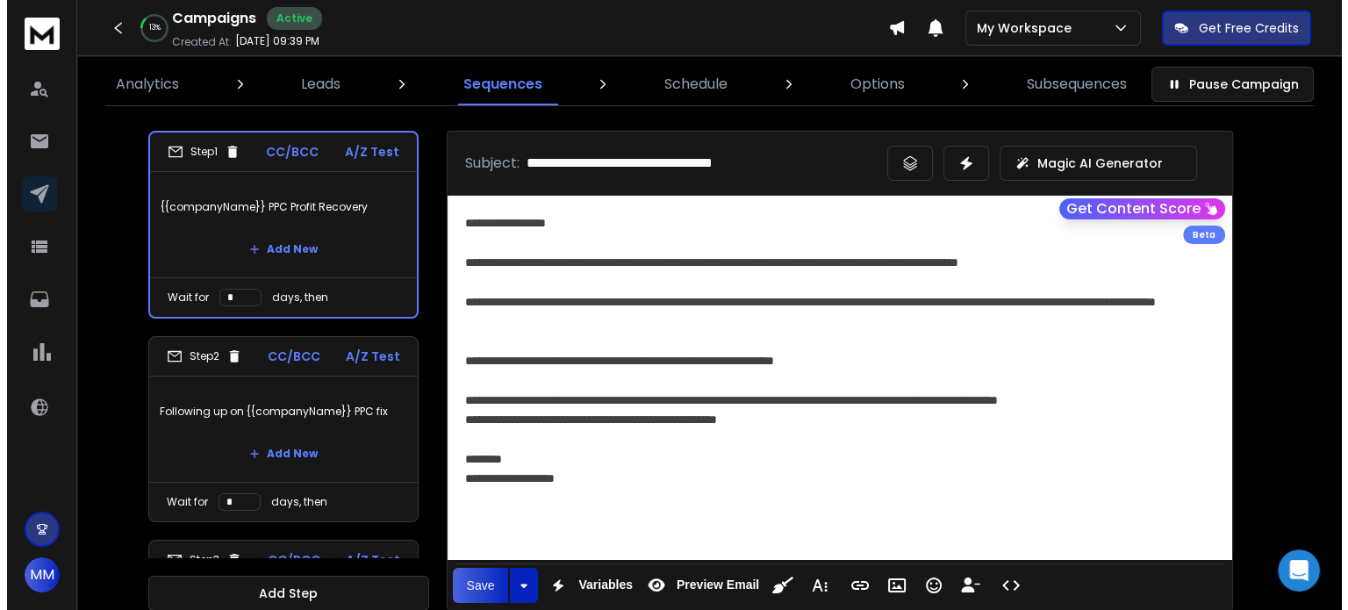
scroll to position [67, 0]
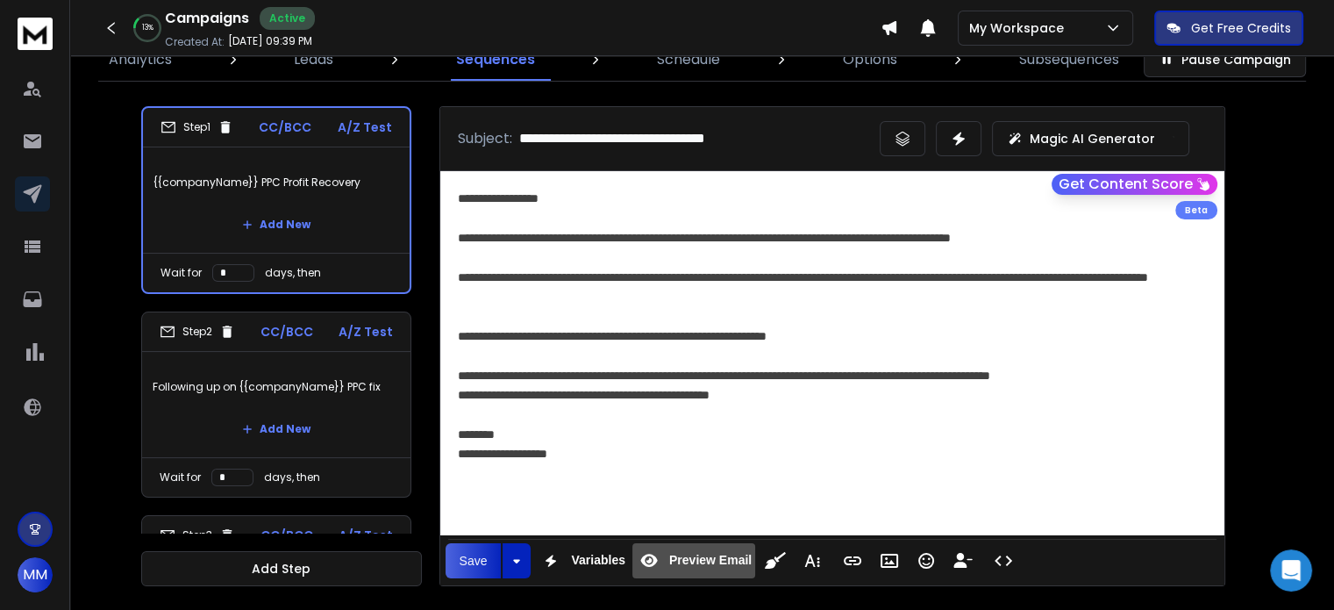
click at [712, 556] on span "Preview Email" at bounding box center [710, 560] width 89 height 15
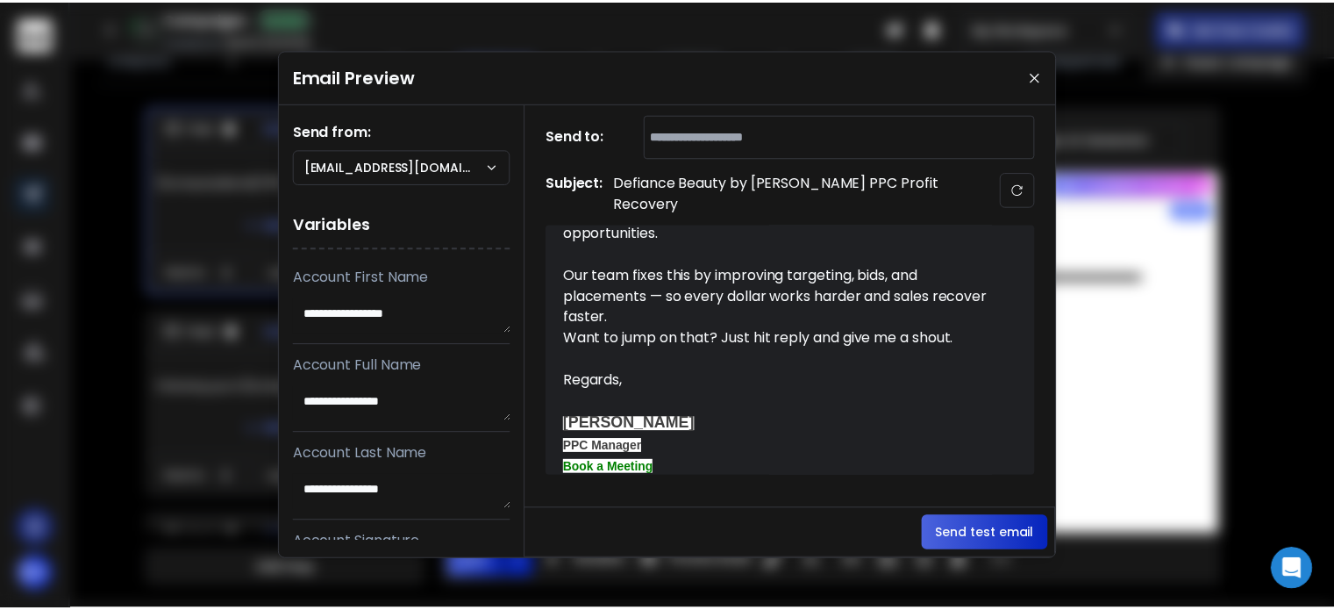
scroll to position [231, 0]
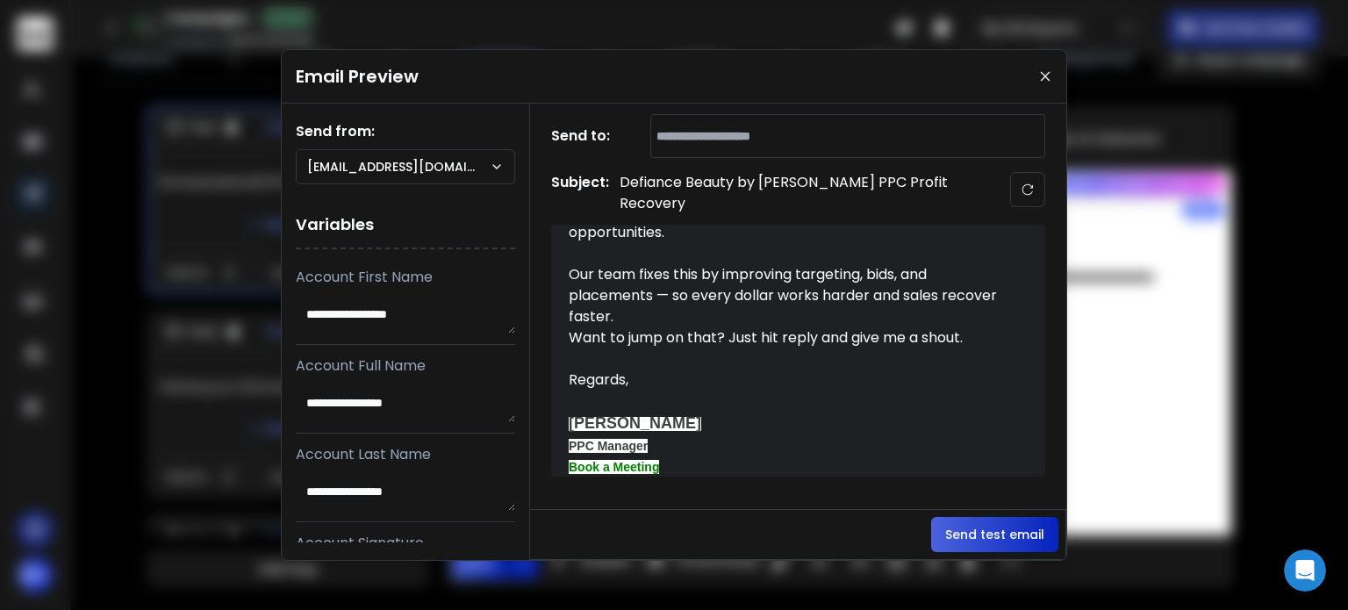
click at [611, 460] on strong "Book a Meeting" at bounding box center [614, 467] width 90 height 14
click at [1045, 76] on icon at bounding box center [1046, 76] width 10 height 10
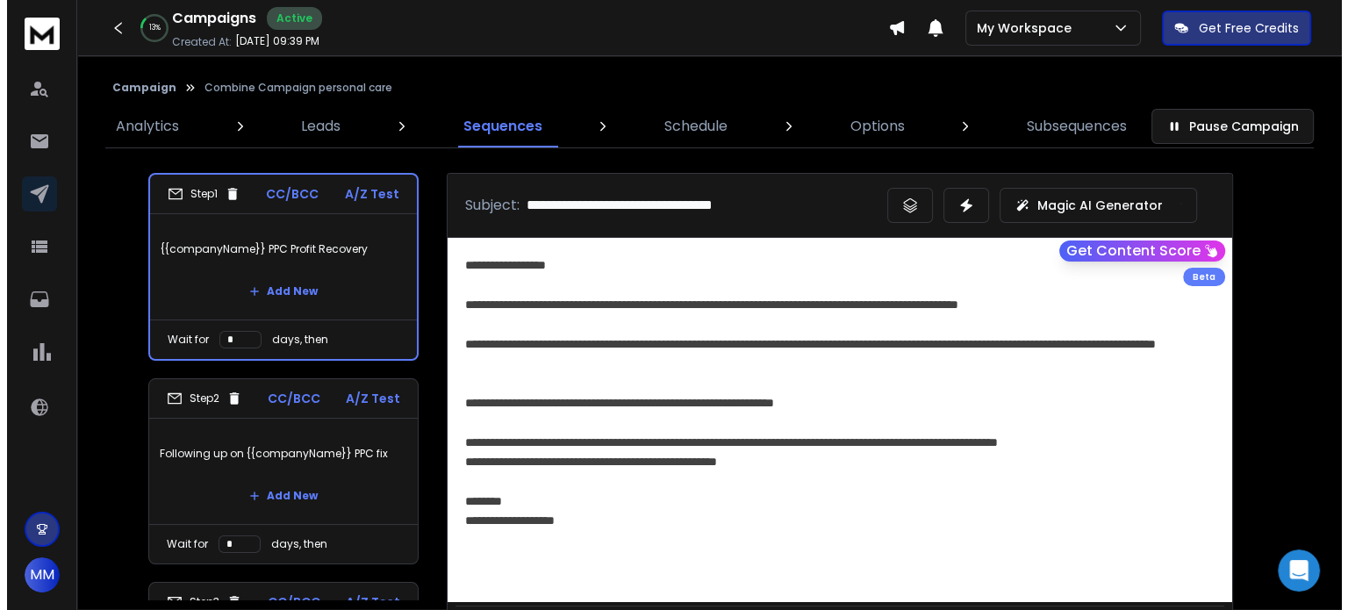
scroll to position [0, 0]
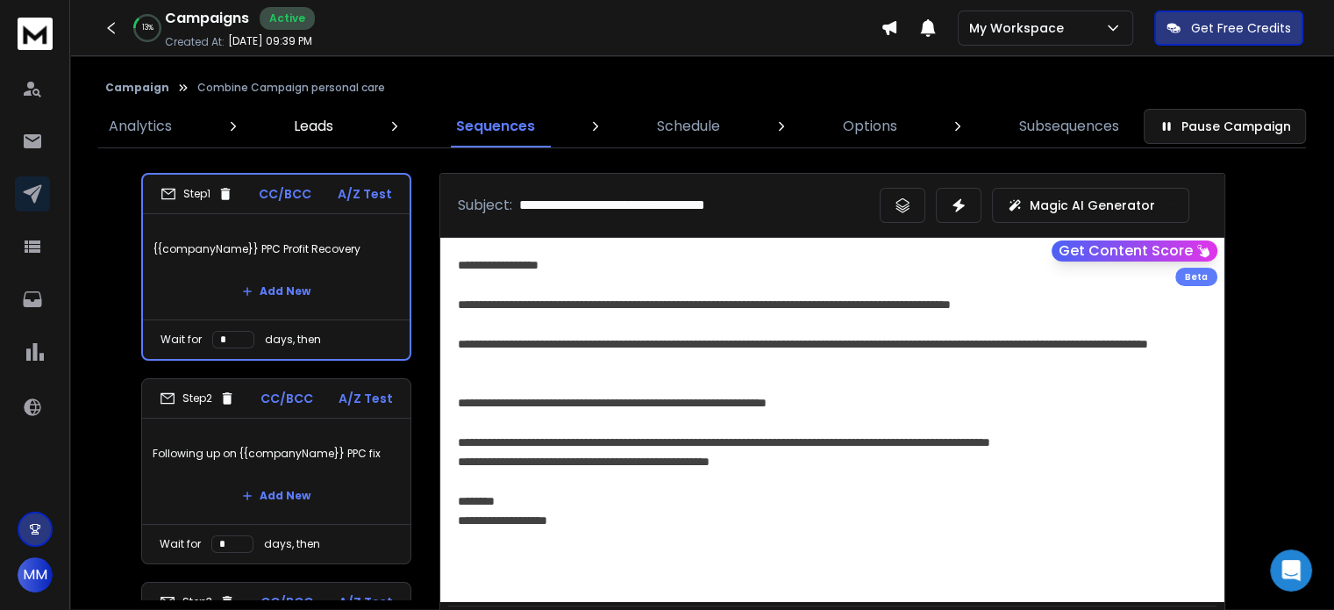
click at [318, 122] on p "Leads" at bounding box center [313, 126] width 39 height 21
